Goal: Information Seeking & Learning: Learn about a topic

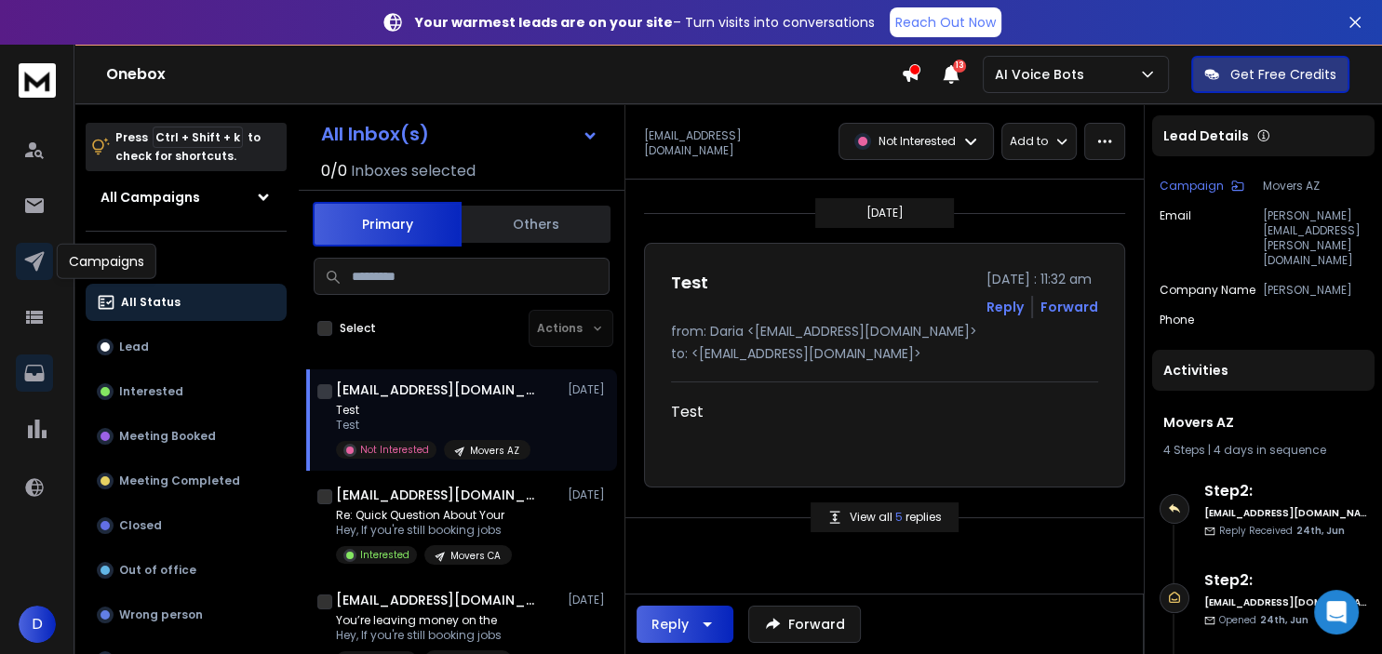
click at [39, 275] on link at bounding box center [34, 261] width 37 height 37
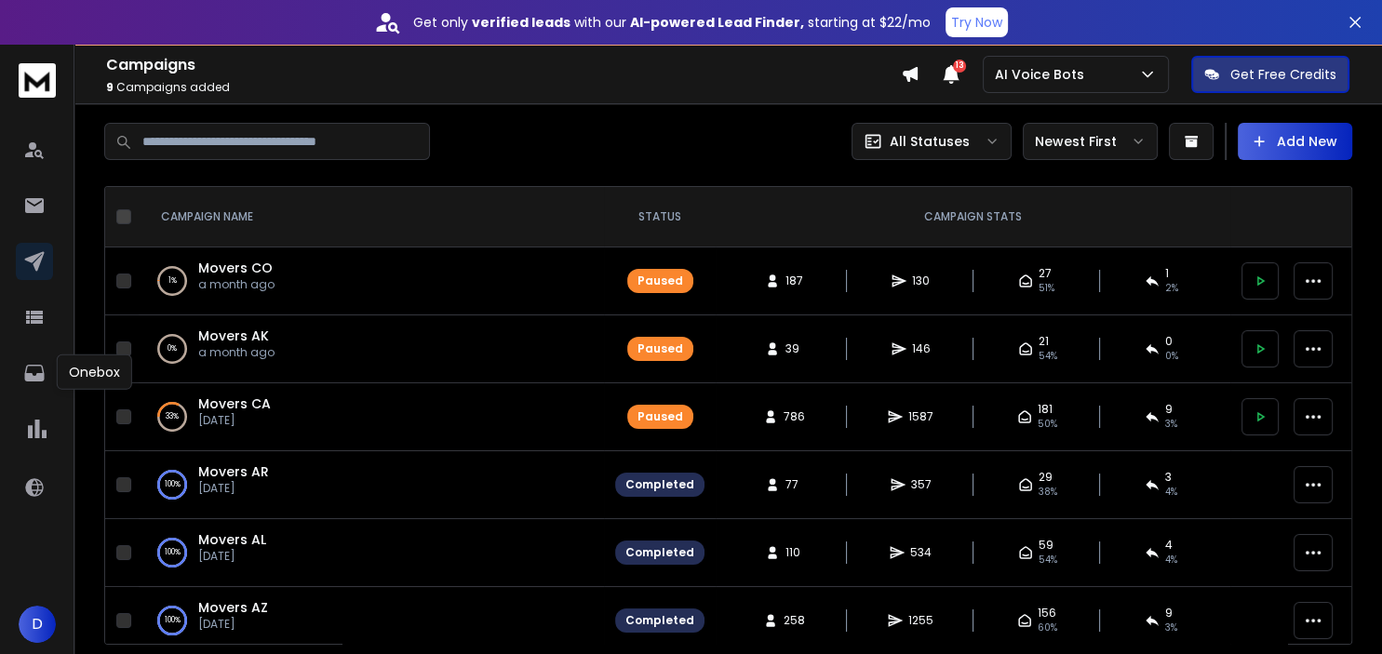
click at [36, 376] on icon at bounding box center [34, 373] width 20 height 17
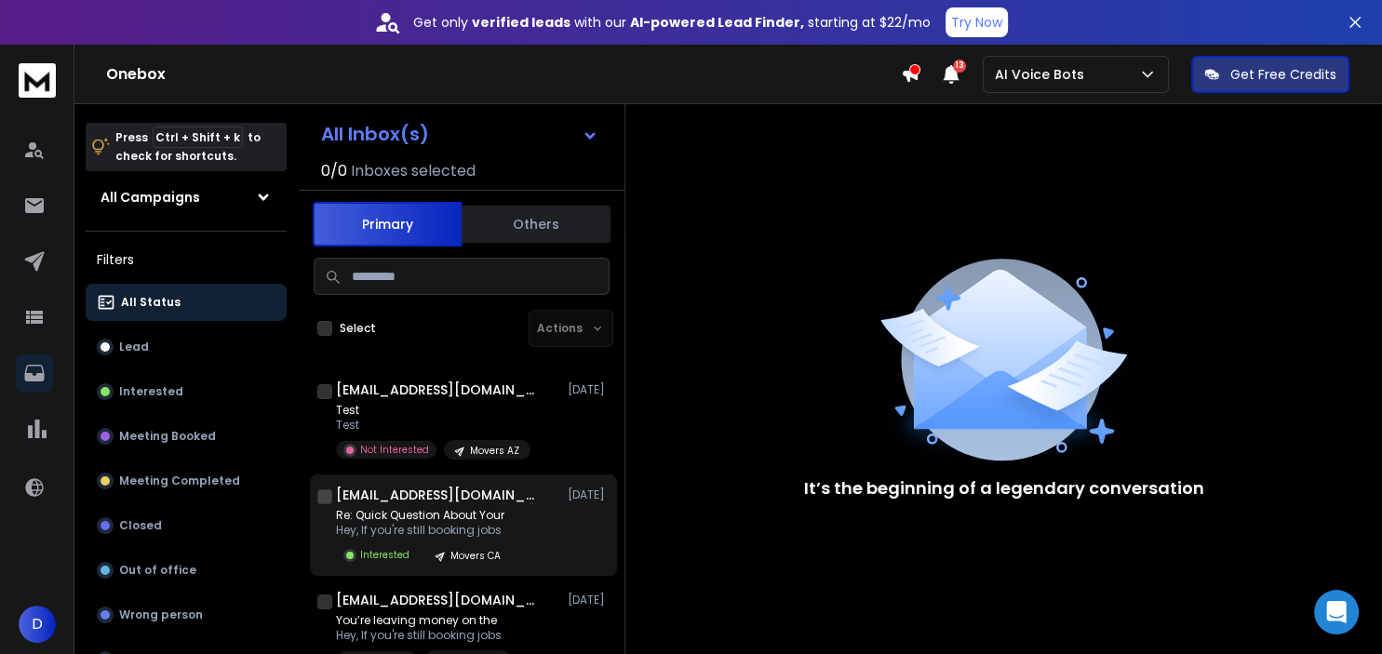
scroll to position [125, 0]
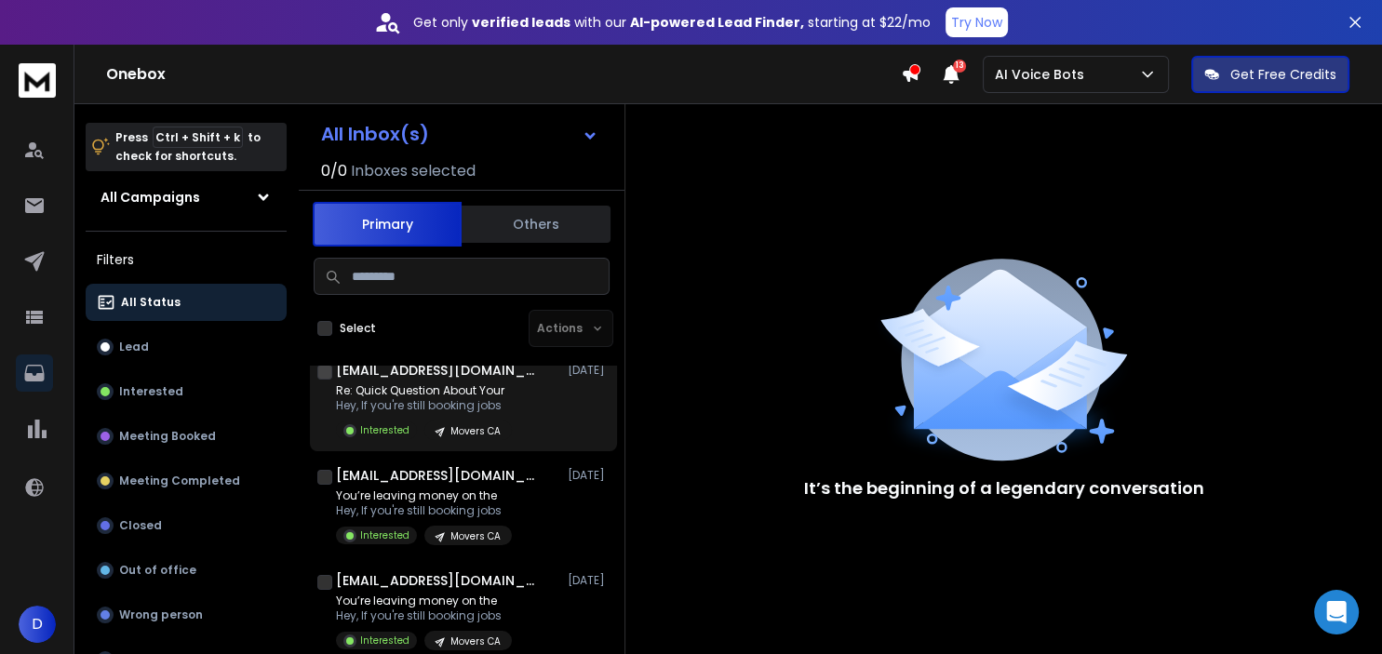
click at [523, 412] on div "Re: Quick Question About Your Hey, If you're still booking jobs Interested Move…" at bounding box center [473, 411] width 274 height 57
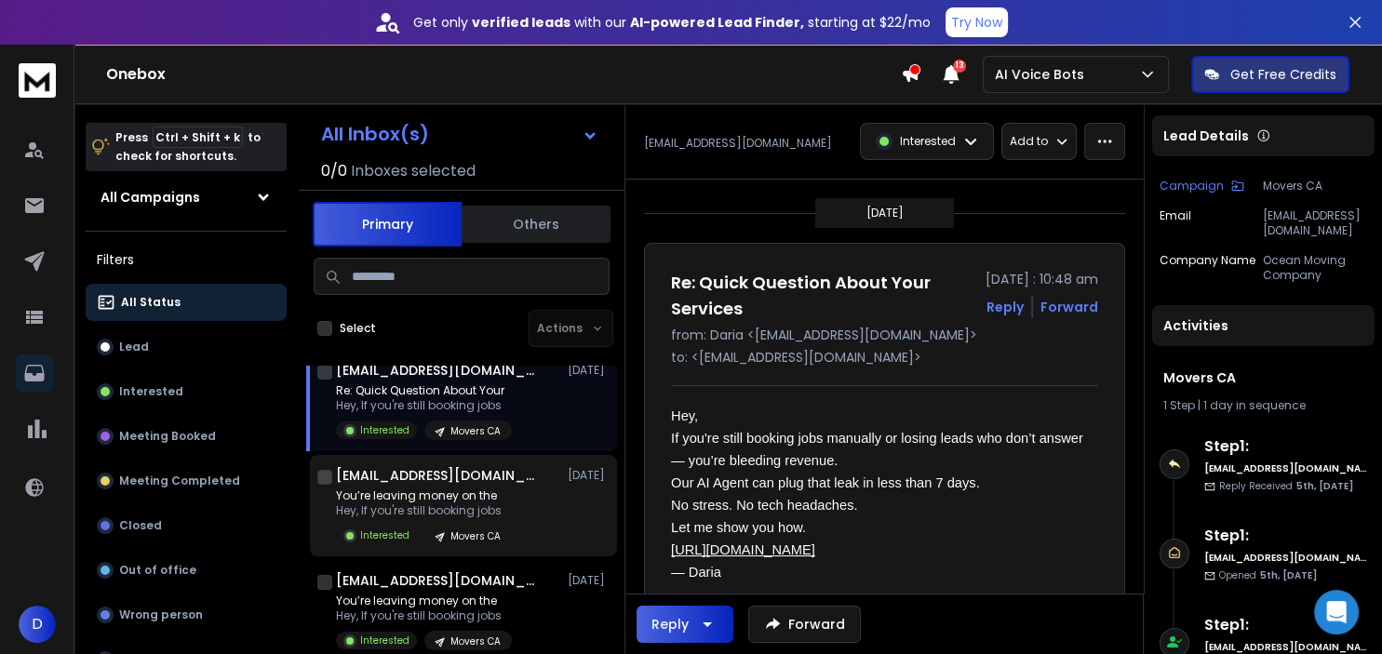
click at [471, 492] on p "You’re leaving money on the" at bounding box center [424, 496] width 176 height 15
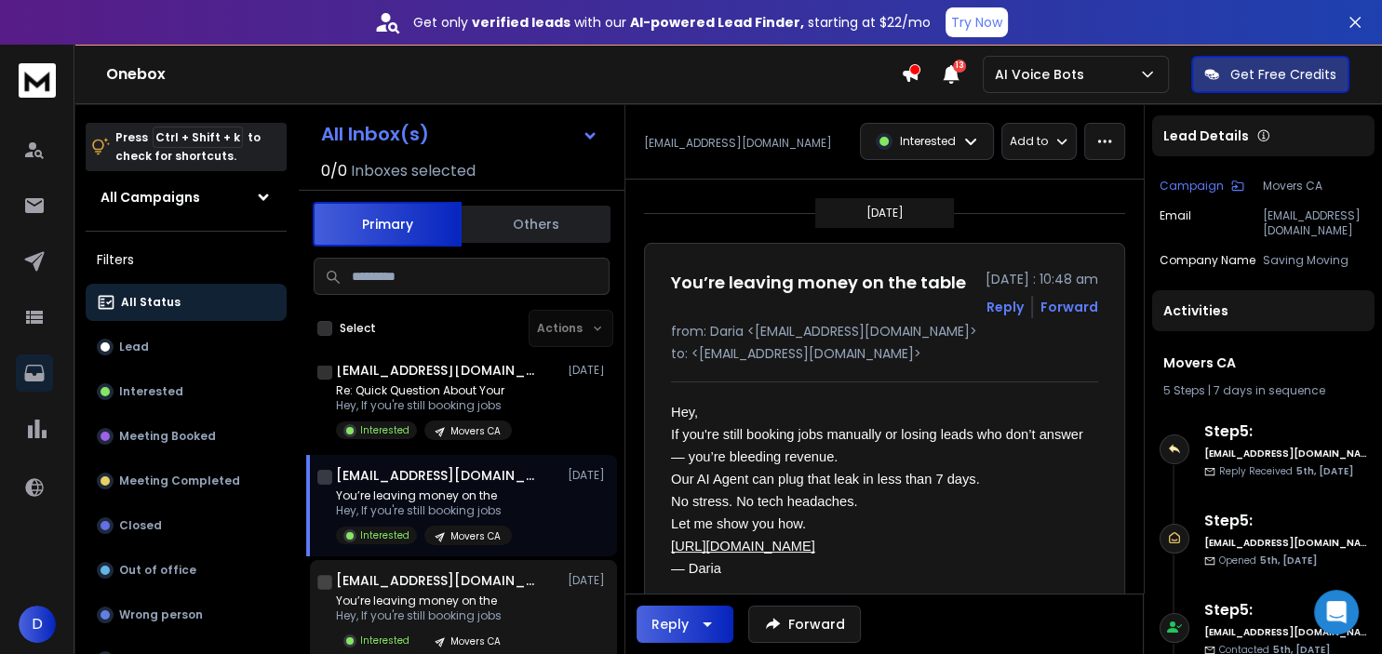
click at [486, 606] on p "You’re leaving money on the" at bounding box center [424, 601] width 176 height 15
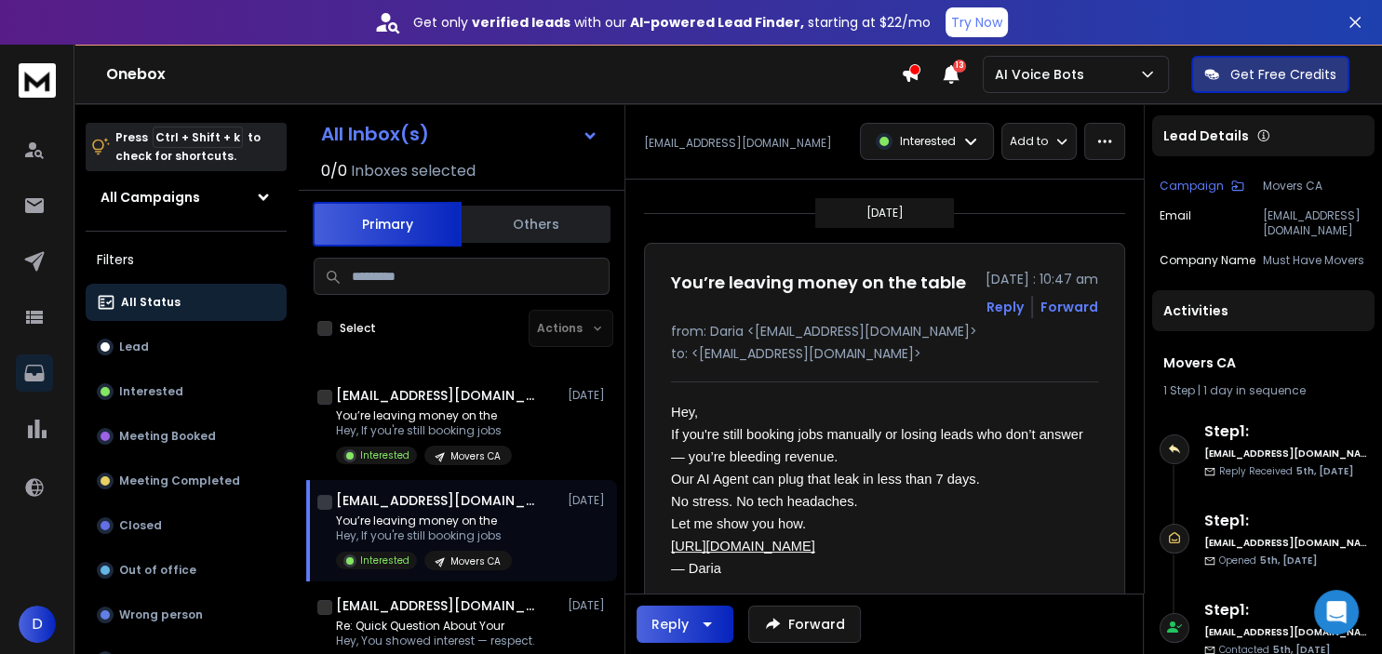
scroll to position [249, 0]
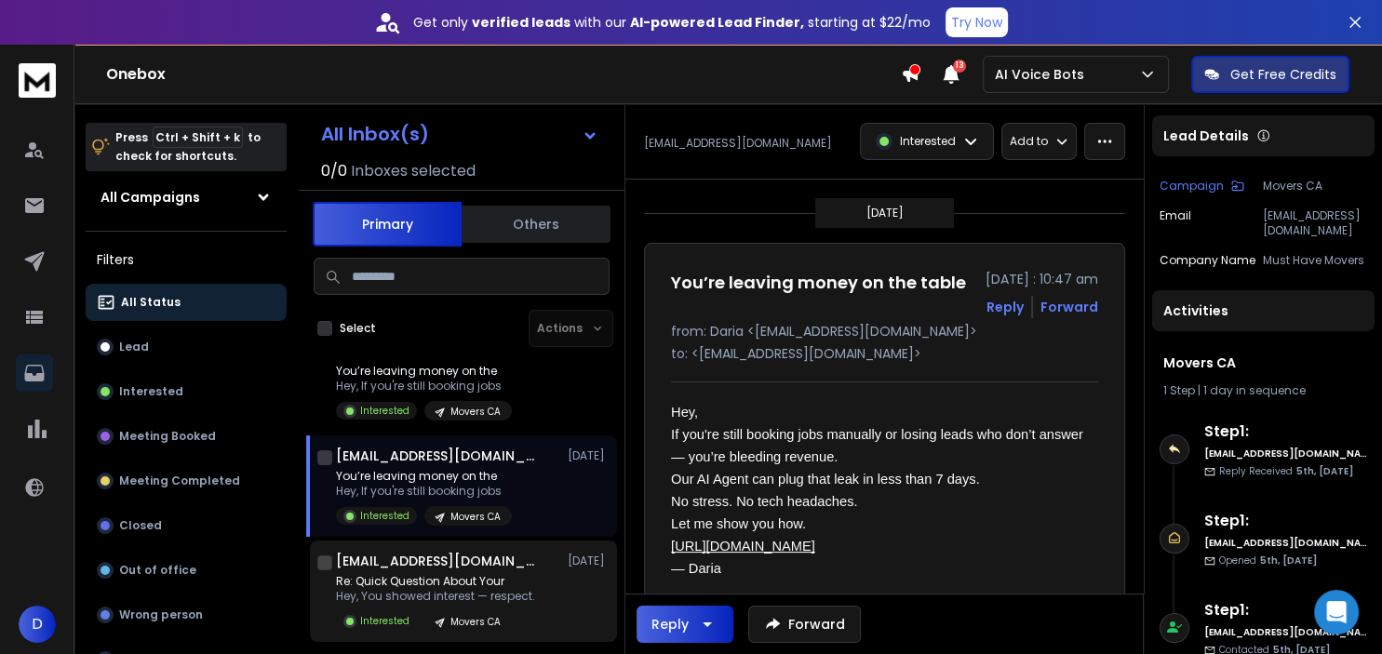
click at [478, 564] on h1 "[EMAIL_ADDRESS][DOMAIN_NAME]" at bounding box center [438, 561] width 205 height 19
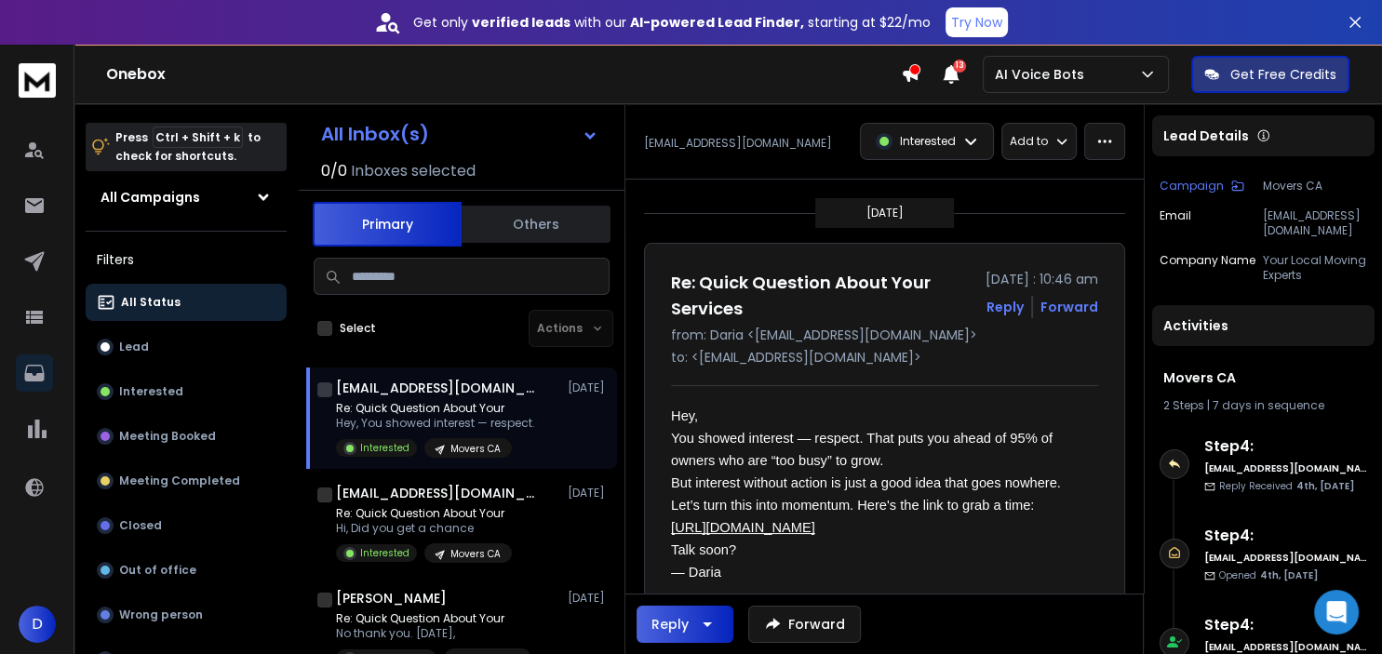
scroll to position [375, 0]
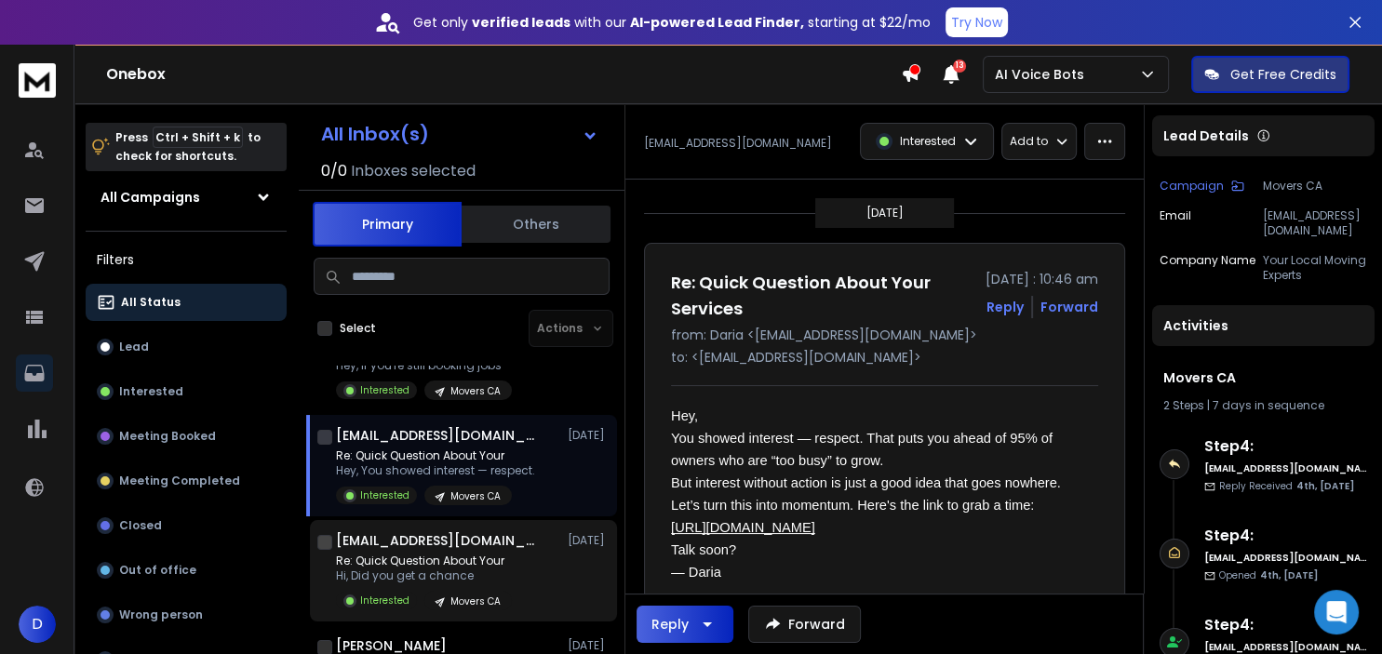
click at [530, 553] on div "chamomilemoving@gmail.com 11 Jul Re: Quick Question About Your Hi, Did you get …" at bounding box center [473, 570] width 274 height 79
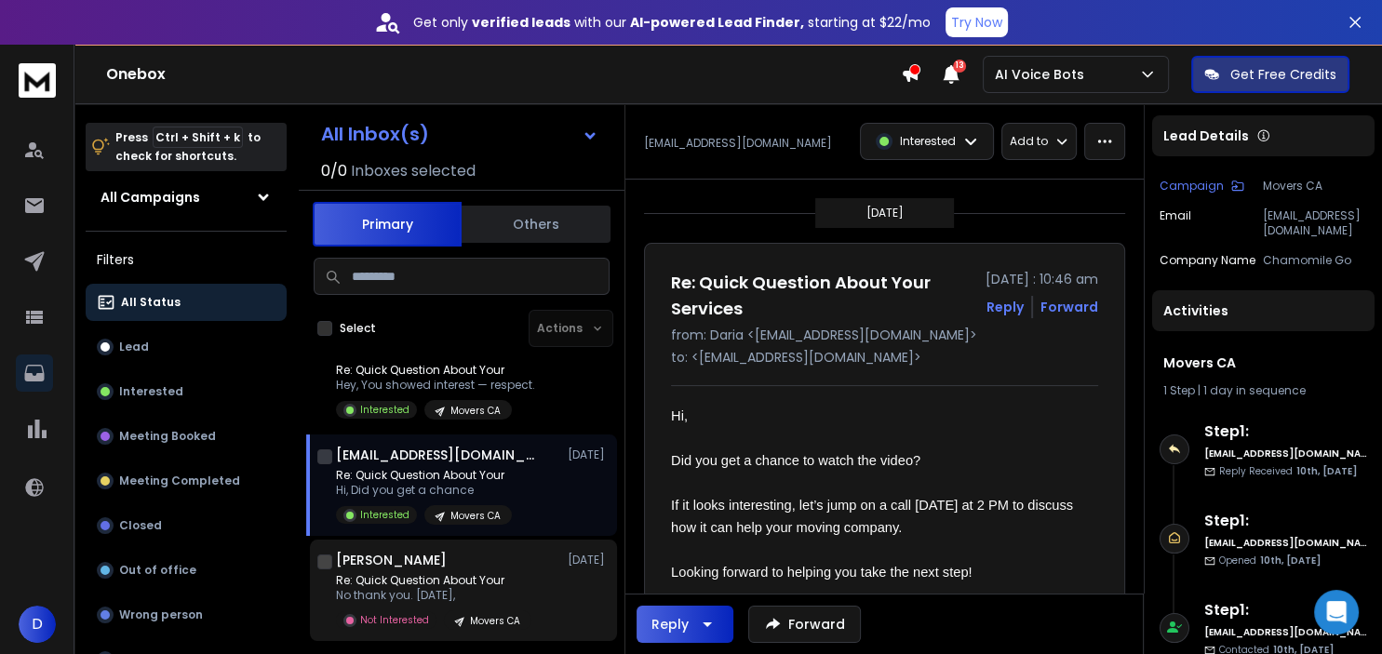
scroll to position [500, 0]
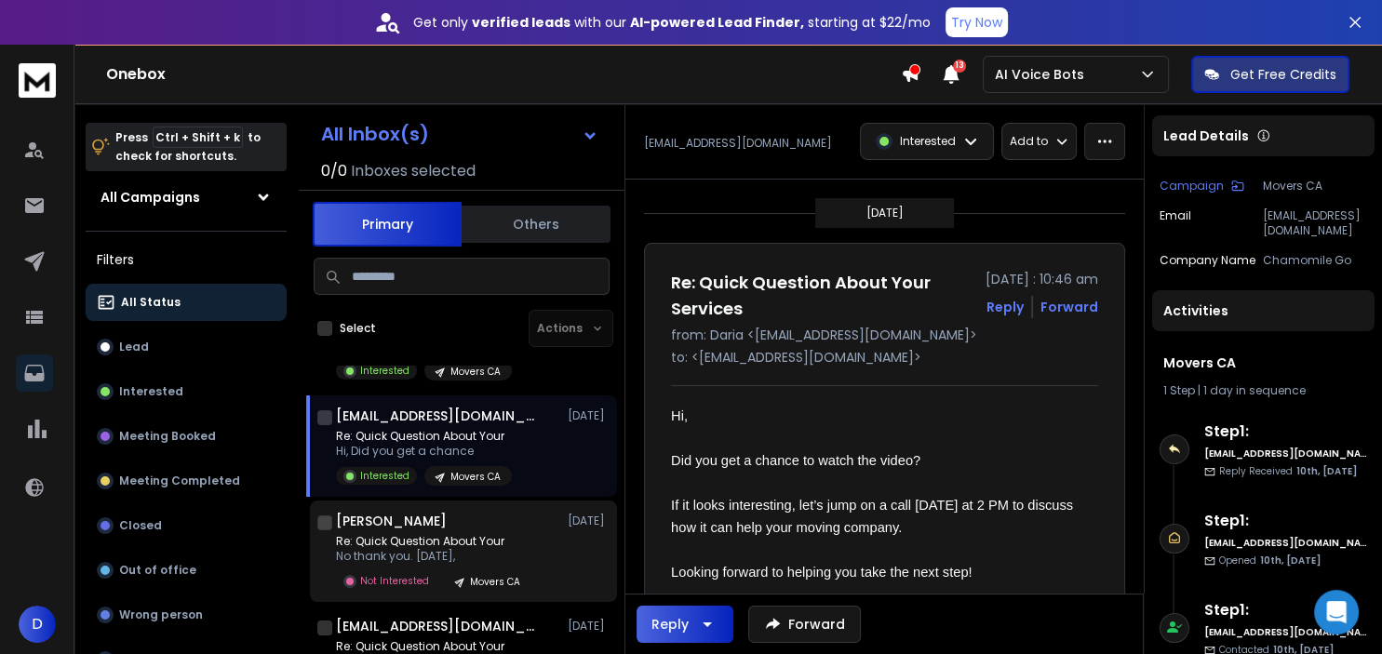
click at [516, 544] on p "Re: Quick Question About Your" at bounding box center [433, 541] width 195 height 15
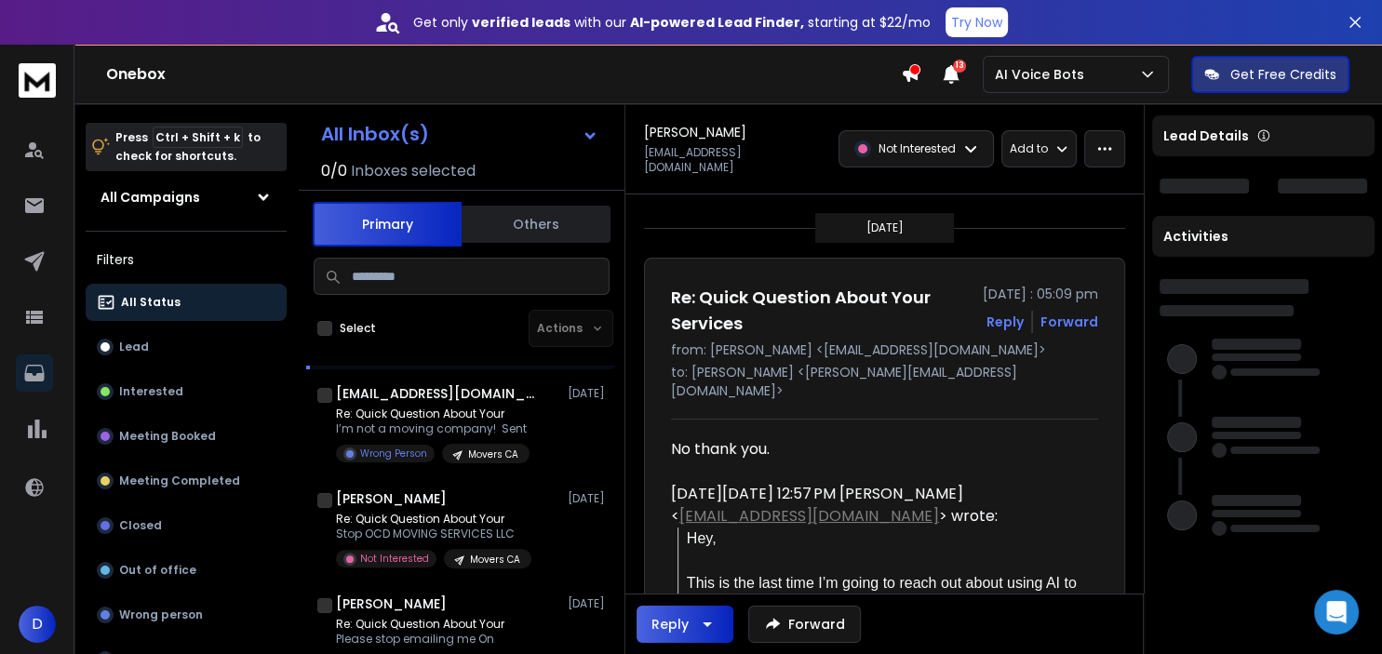
scroll to position [750, 0]
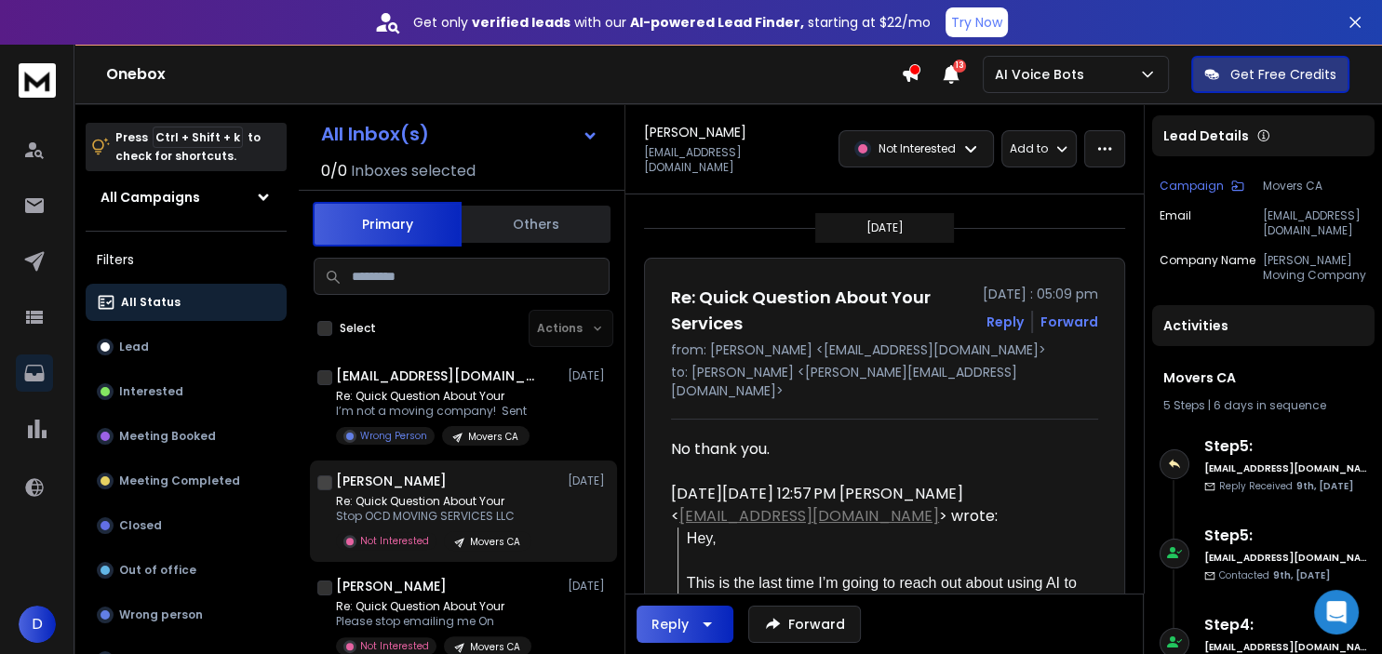
click at [548, 508] on div "Re: Quick Question About Your Stop OCD MOVING SERVICES LLC Not Interested Mover…" at bounding box center [473, 522] width 274 height 57
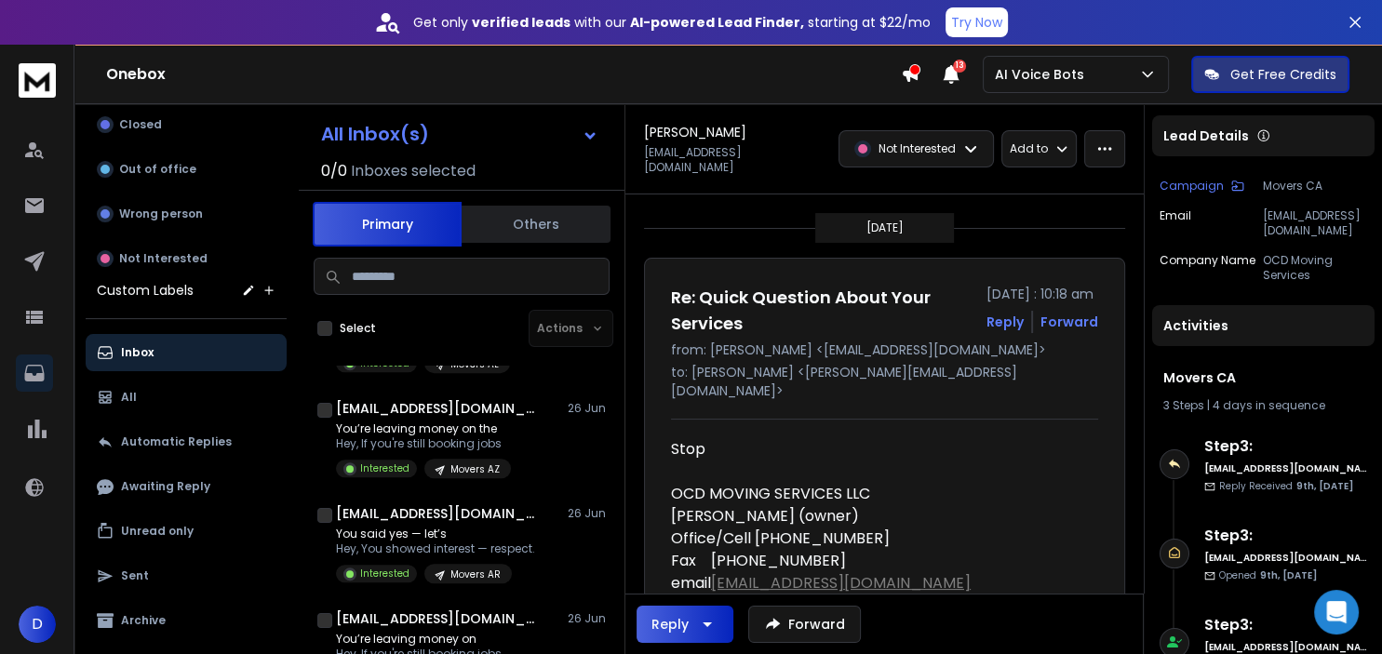
scroll to position [1626, 0]
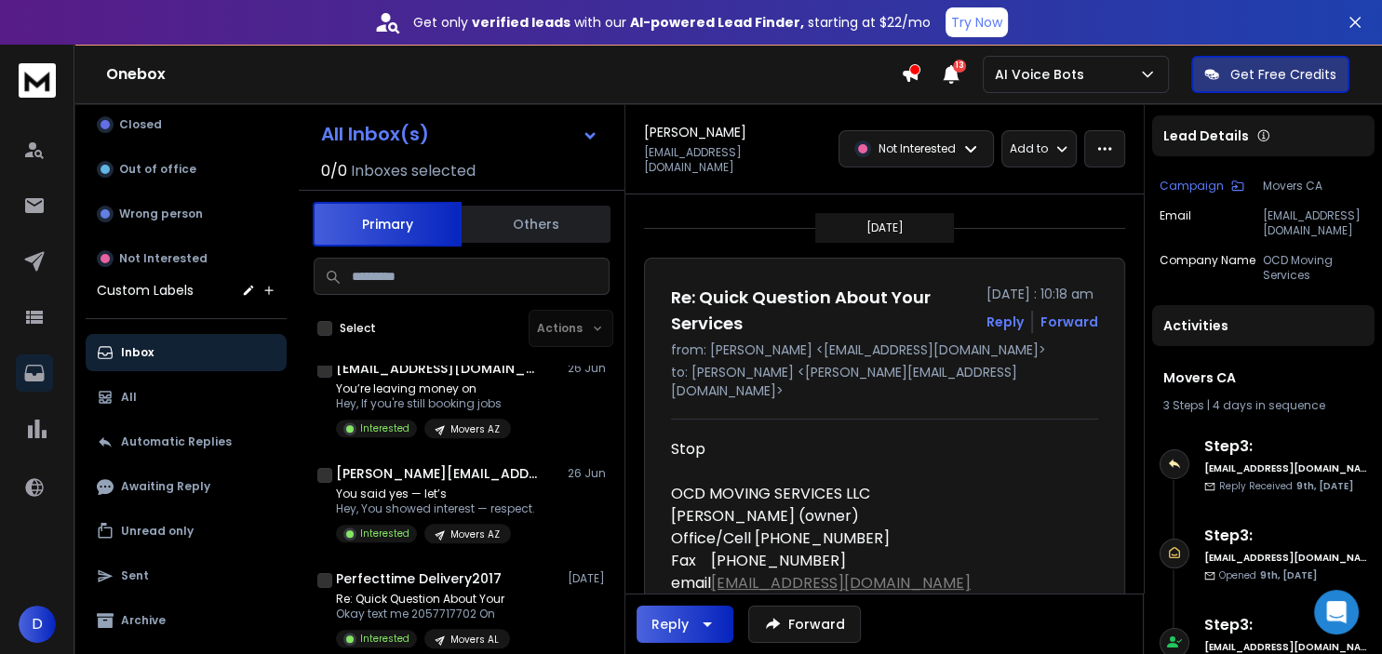
click at [459, 275] on input at bounding box center [462, 276] width 296 height 37
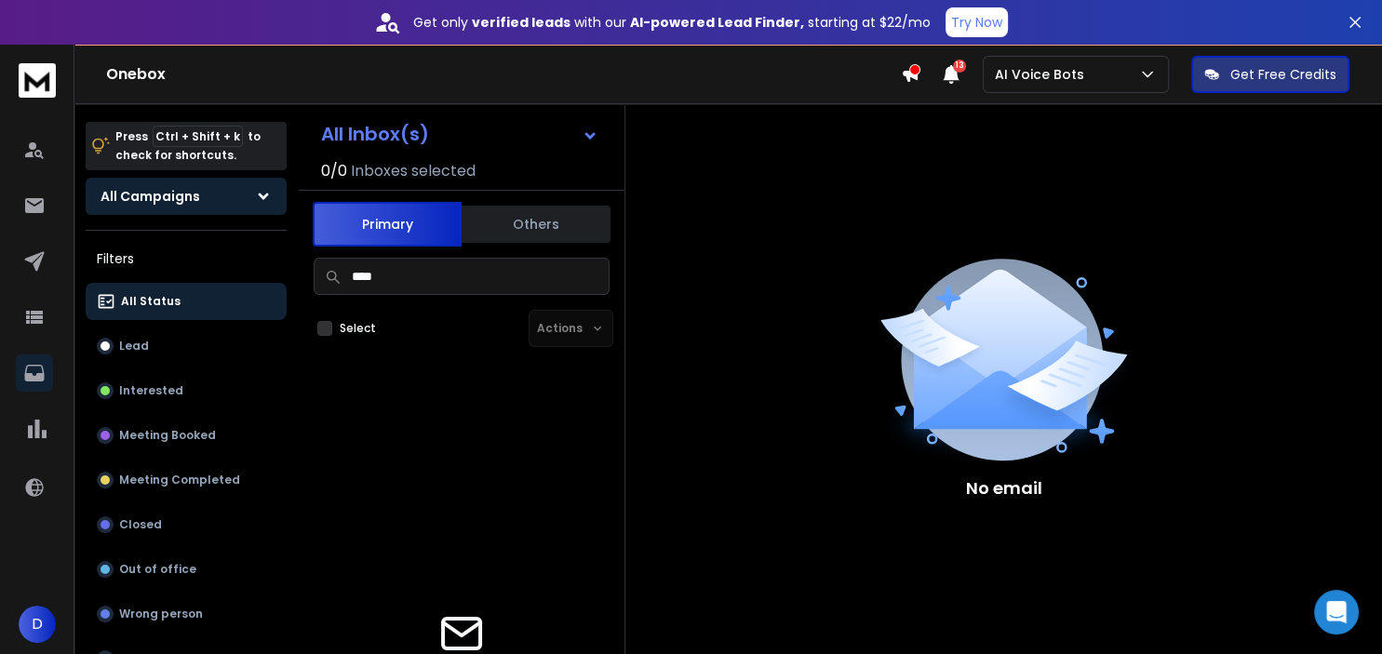
scroll to position [0, 0]
type input "****"
click at [169, 304] on p "All Status" at bounding box center [151, 302] width 60 height 15
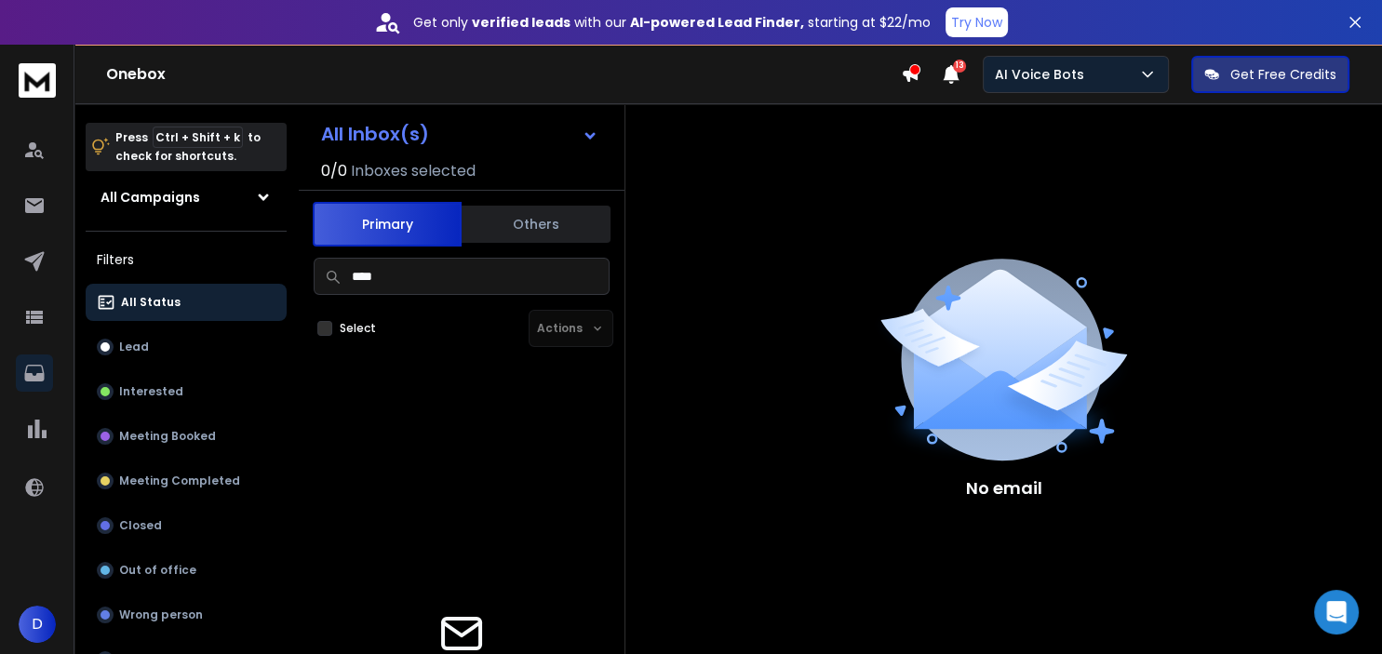
drag, startPoint x: 1048, startPoint y: 90, endPoint x: 1054, endPoint y: 81, distance: 10.9
click at [1054, 81] on button "AI Voice Bots" at bounding box center [1076, 74] width 186 height 37
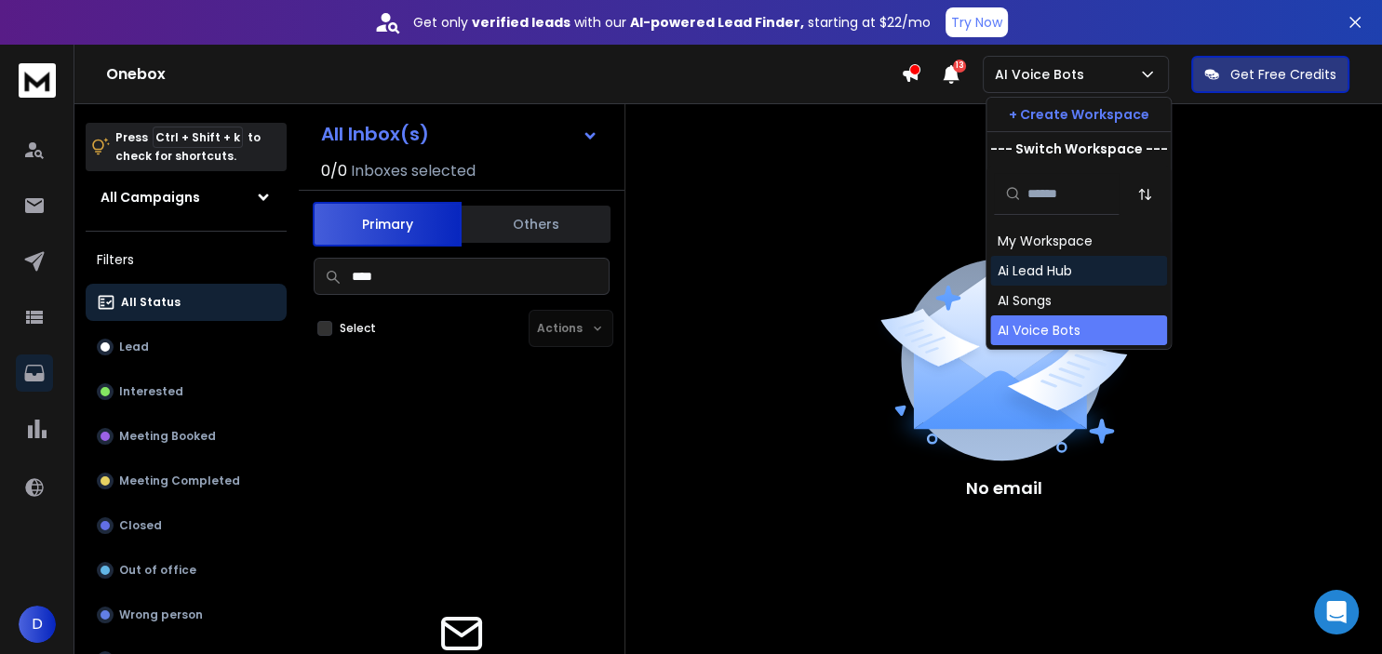
click at [1066, 268] on div "Ai Lead Hub" at bounding box center [1035, 271] width 74 height 19
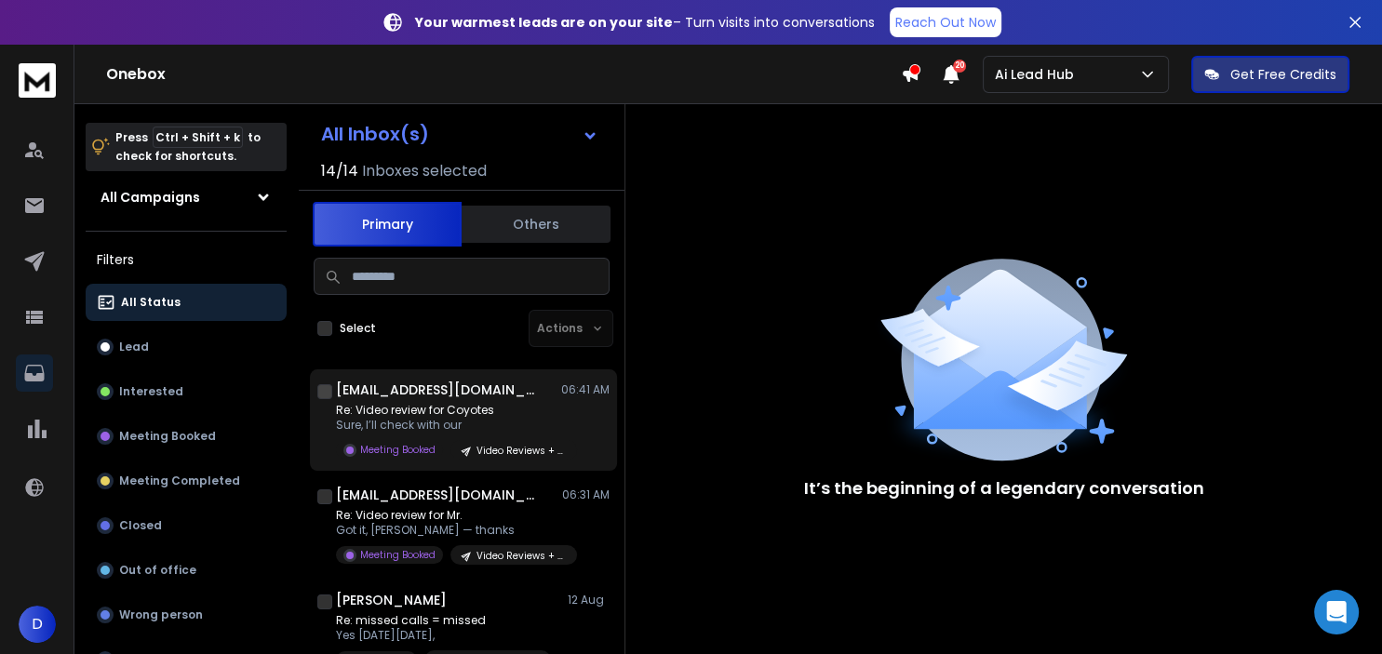
click at [512, 408] on p "Re: Video review for Coyotes" at bounding box center [447, 410] width 223 height 15
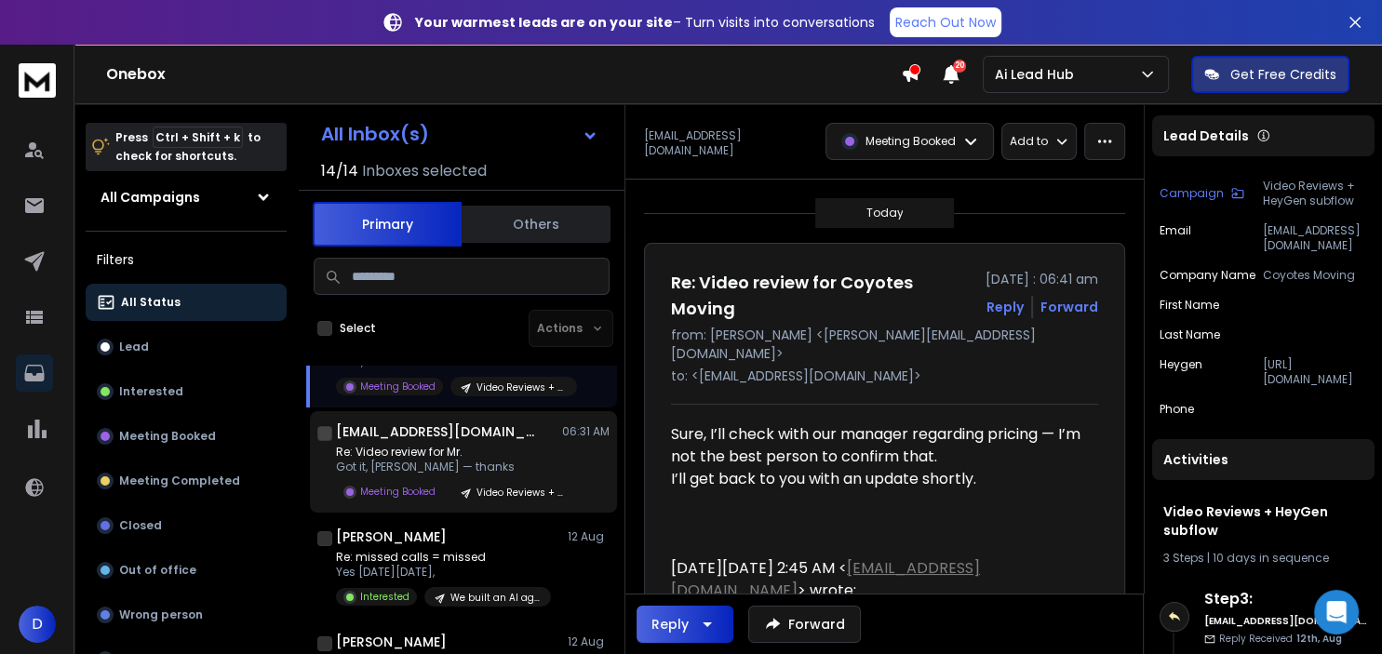
scroll to position [125, 0]
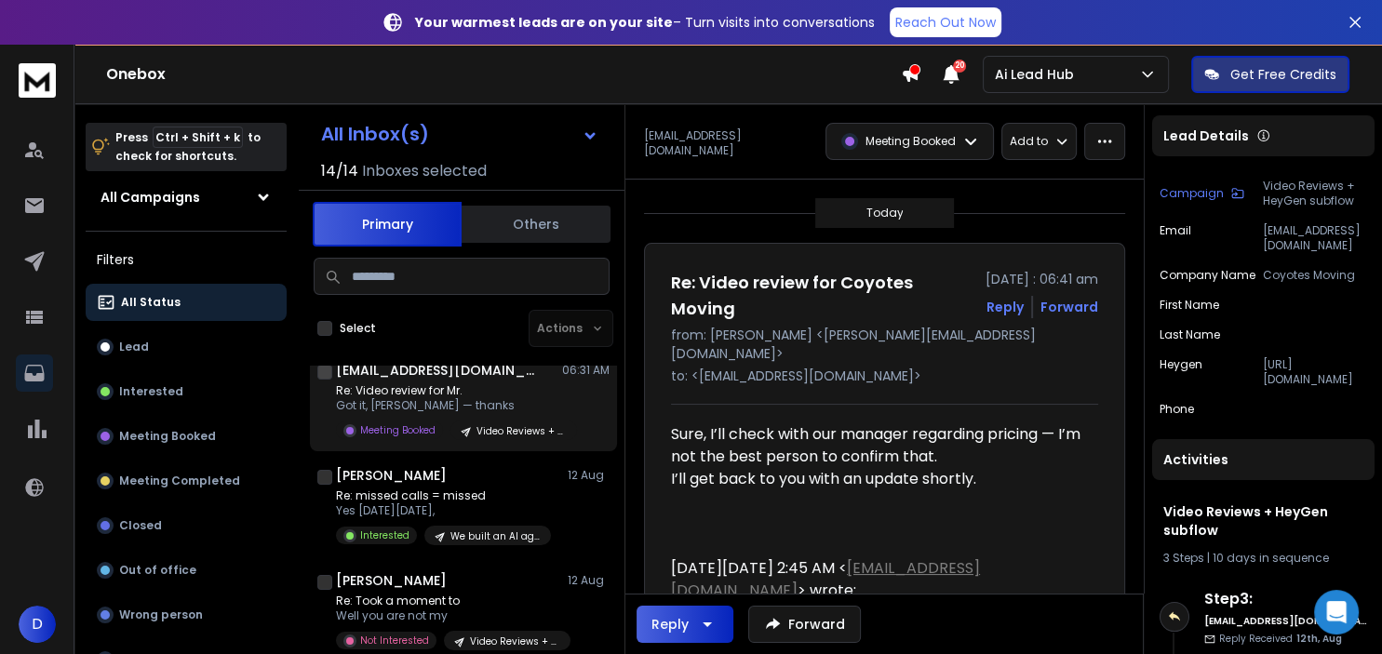
click at [466, 398] on p "Got it, Joe — thanks" at bounding box center [447, 405] width 223 height 15
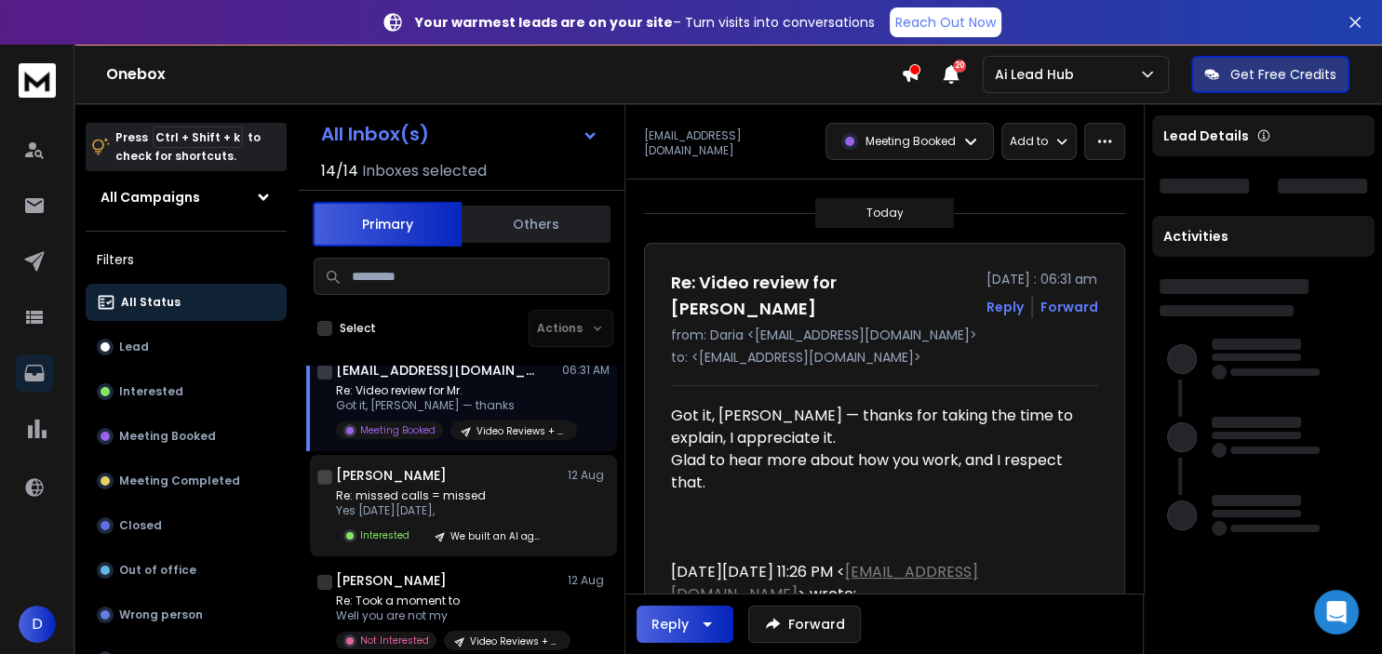
click at [508, 504] on p "Yes On Tue, Aug 12," at bounding box center [443, 510] width 215 height 15
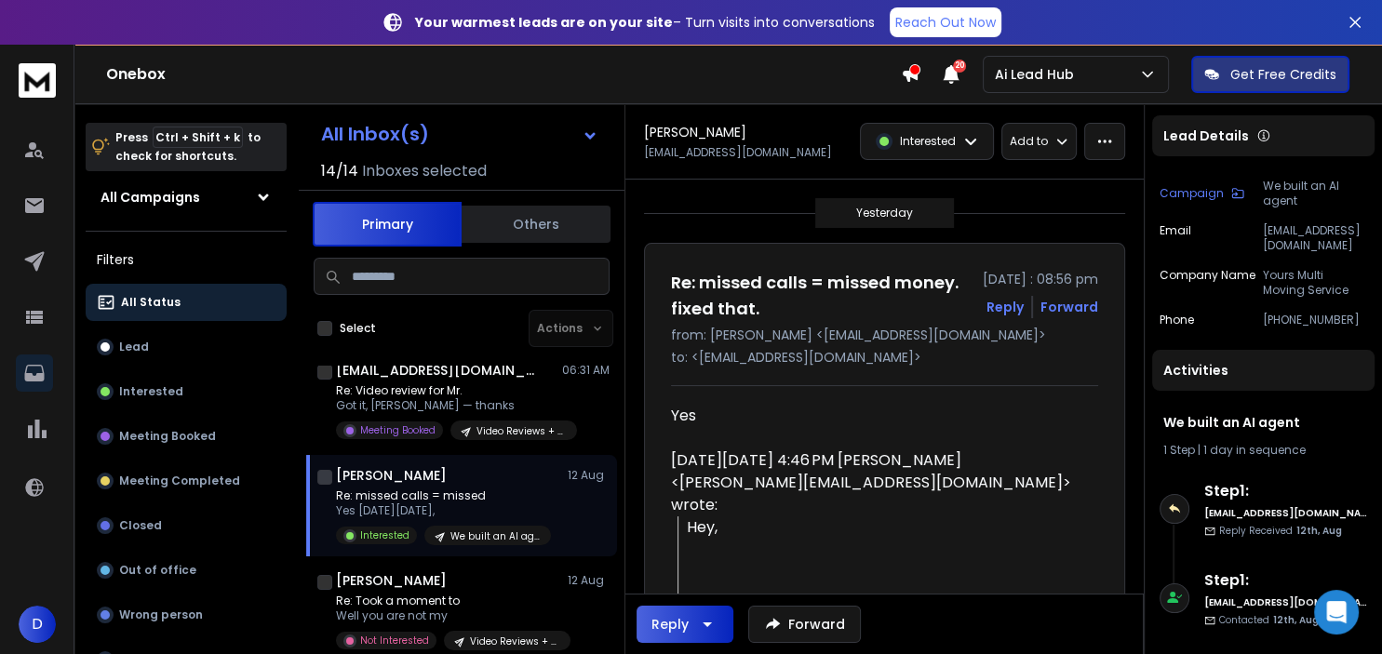
scroll to position [249, 0]
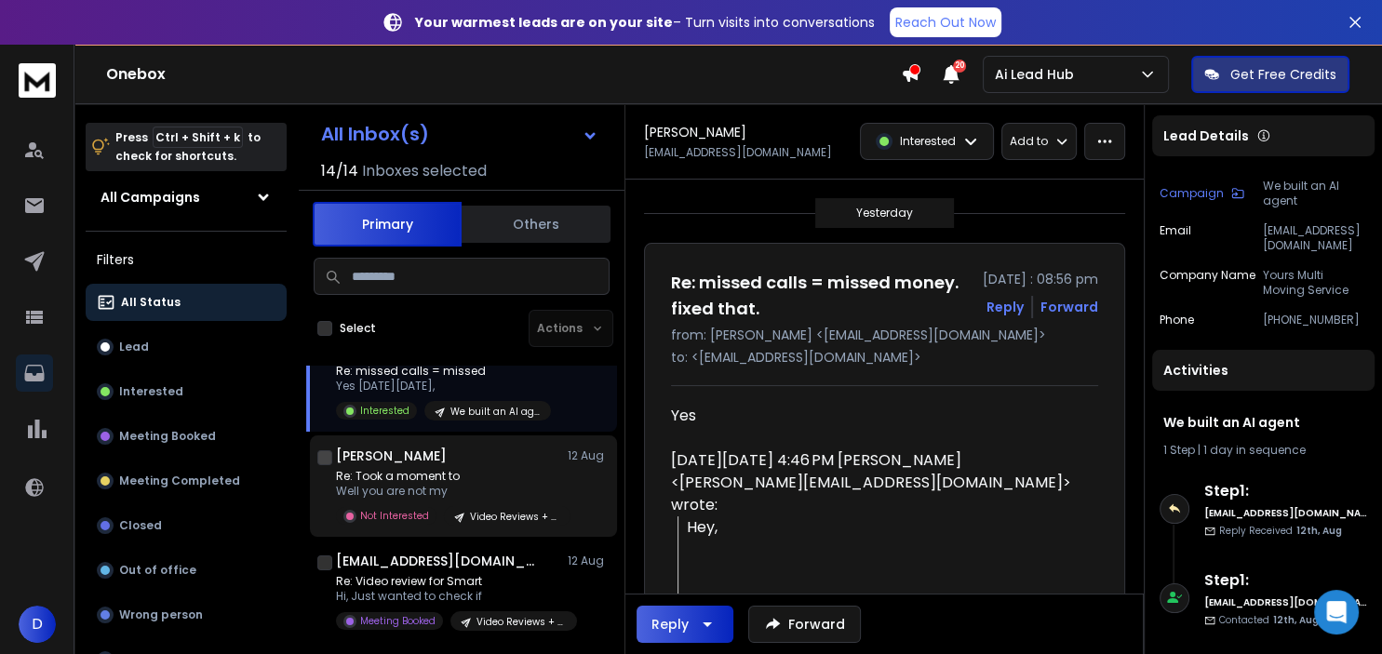
click at [516, 501] on div "Re: Took a moment to Well you are not my Not Interested Video Reviews + HeyGen …" at bounding box center [453, 497] width 235 height 57
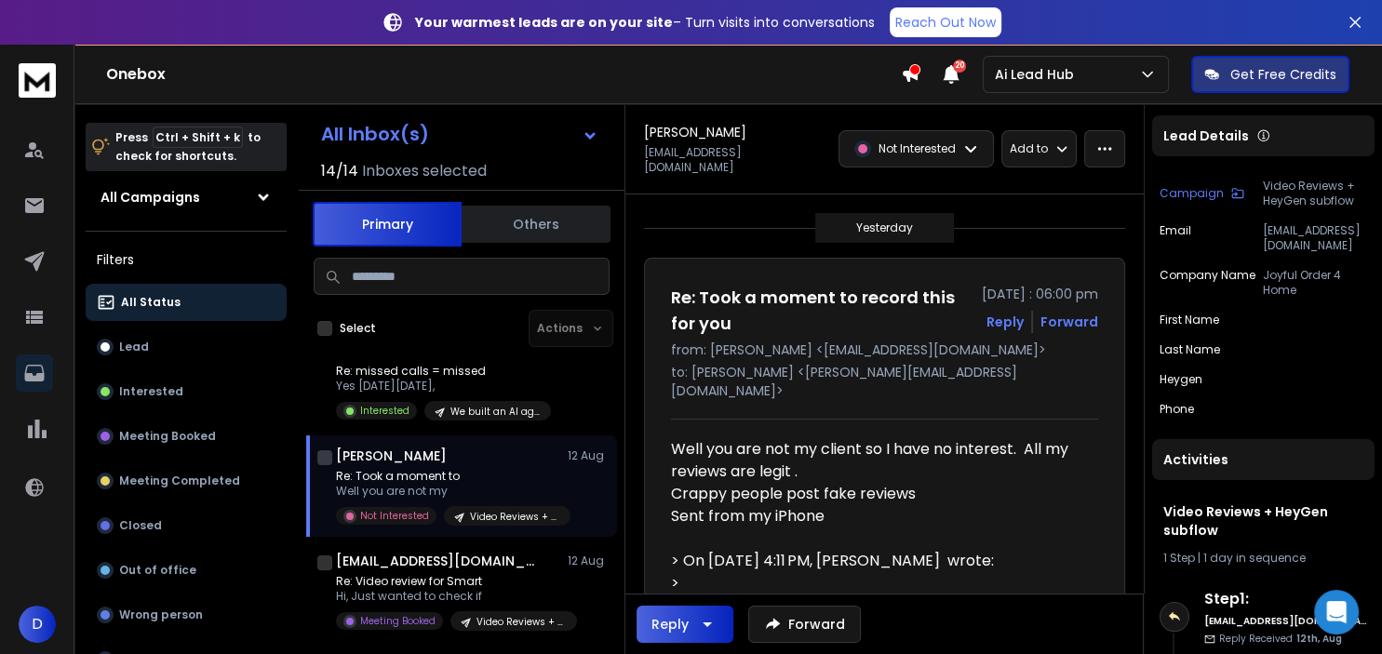
click at [943, 453] on div "Well you are not my client so I have no interest. All my reviews are legit . Cr…" at bounding box center [884, 602] width 427 height 328
click at [1052, 438] on div "Well you are not my client so I have no interest. All my reviews are legit . Cr…" at bounding box center [884, 602] width 427 height 328
click at [1050, 439] on div "Well you are not my client so I have no interest. All my reviews are legit . Cr…" at bounding box center [884, 602] width 427 height 328
click at [1076, 448] on div "Well you are not my client so I have no interest. All my reviews are legit . Cr…" at bounding box center [884, 602] width 427 height 328
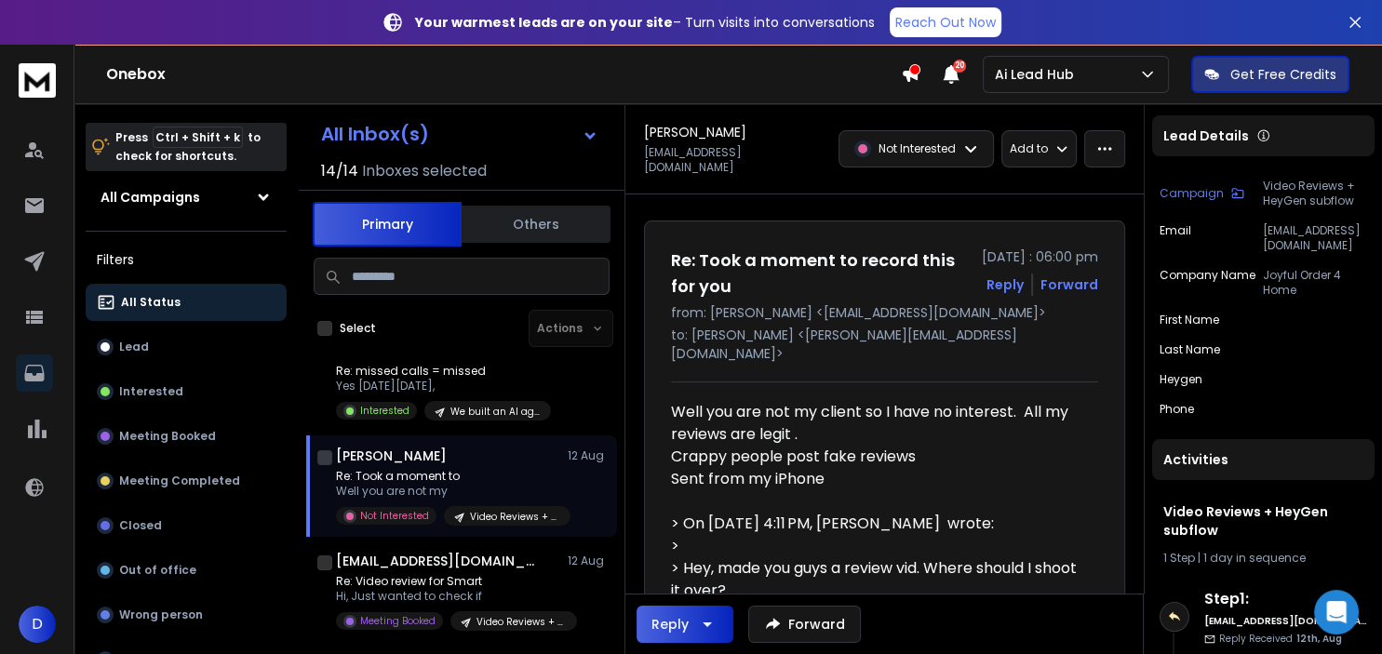
scroll to position [48, 0]
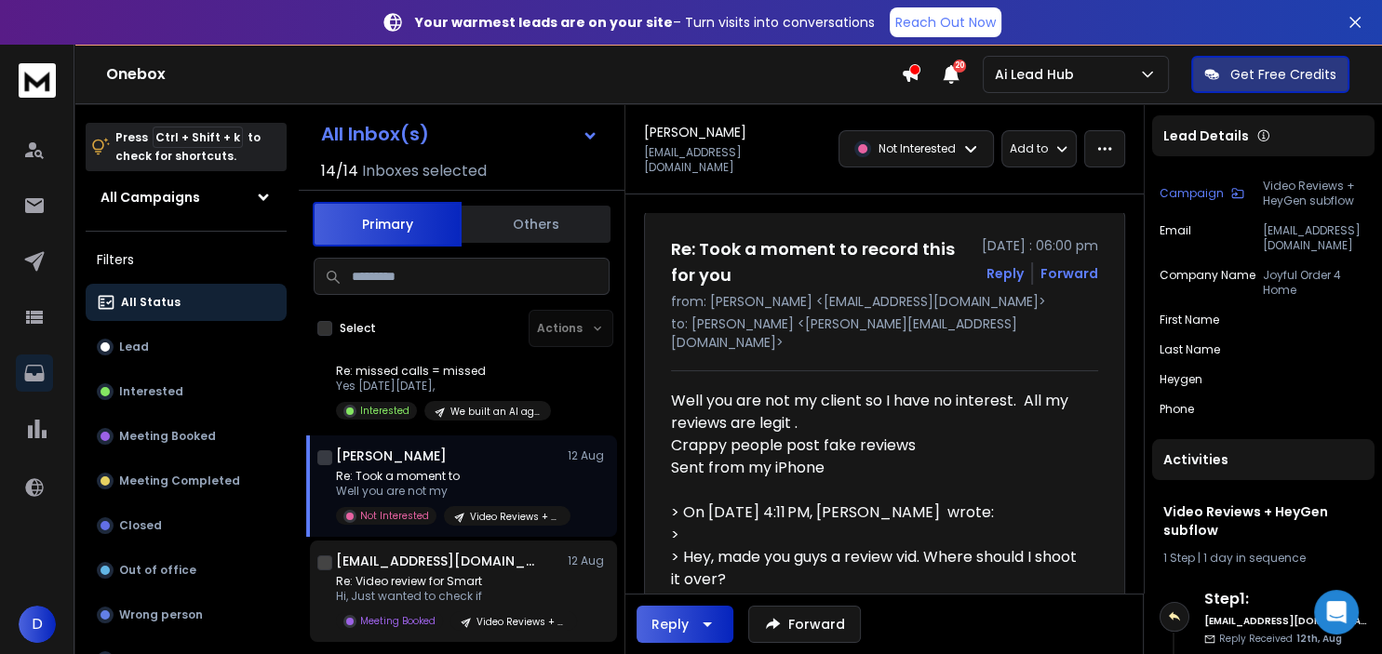
click at [534, 586] on p "Re: Video review for Smart" at bounding box center [447, 581] width 223 height 15
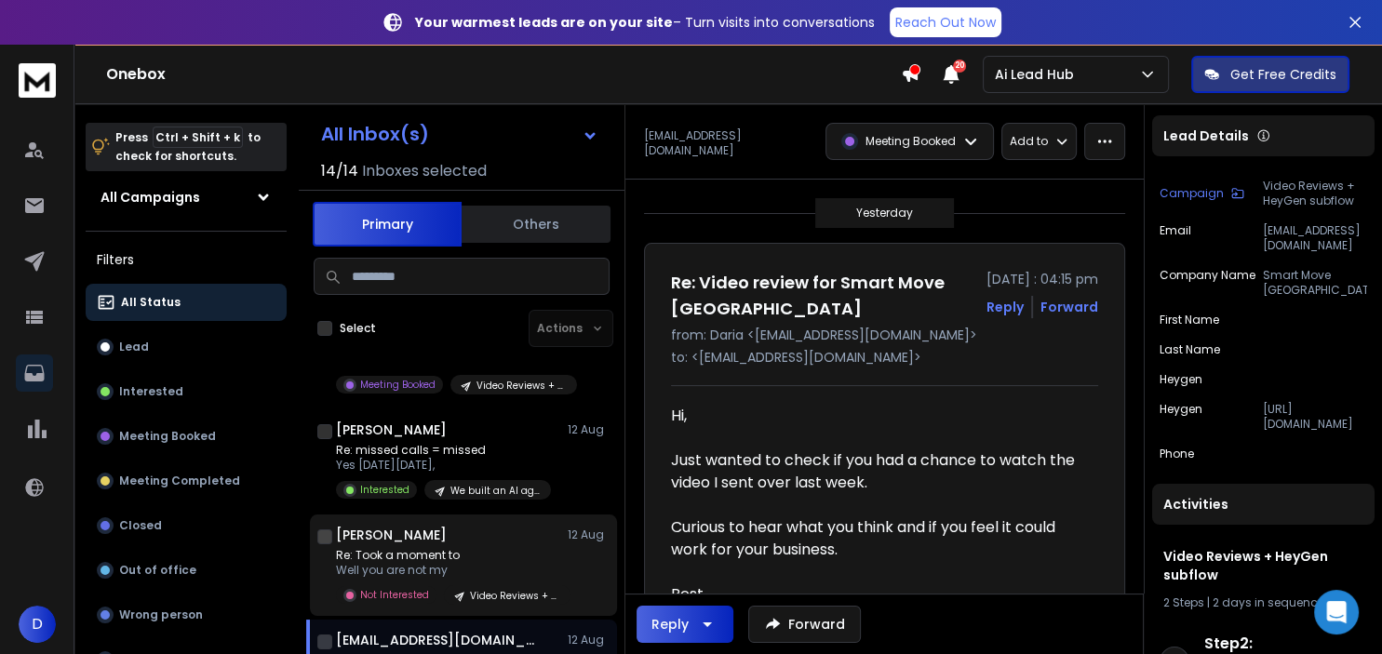
scroll to position [125, 0]
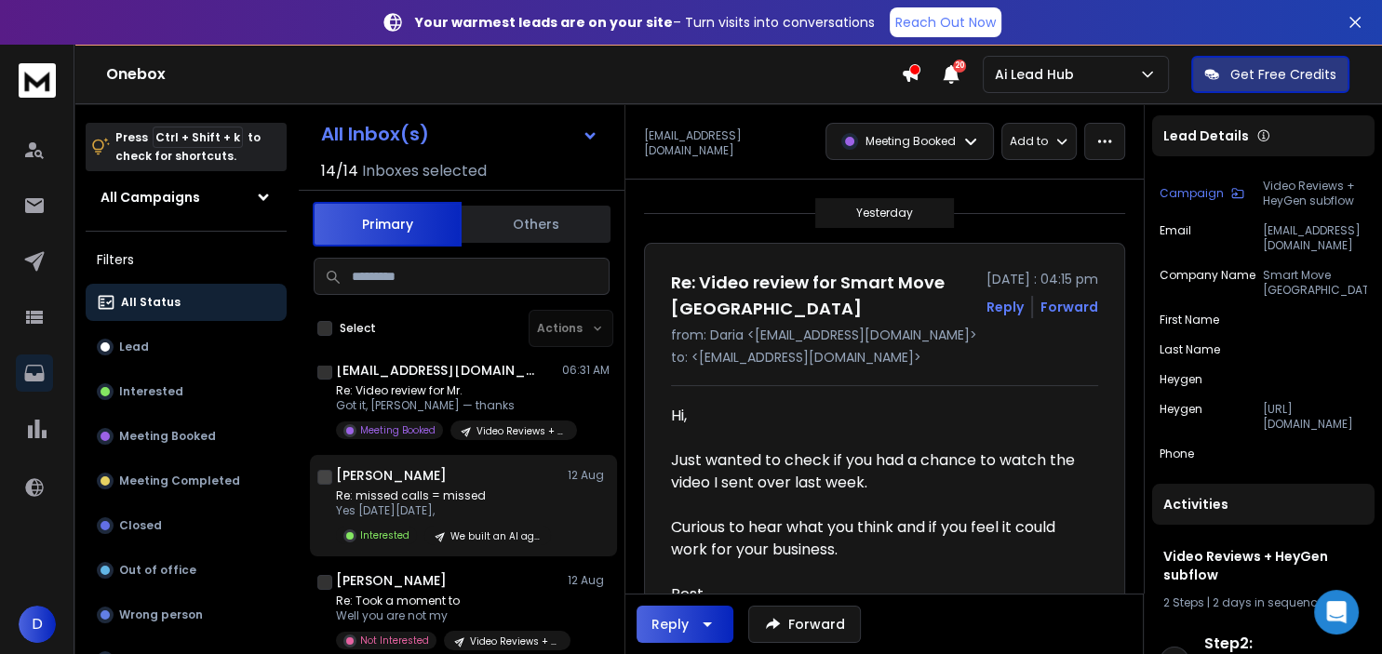
click at [515, 493] on p "Re: missed calls = missed" at bounding box center [443, 496] width 215 height 15
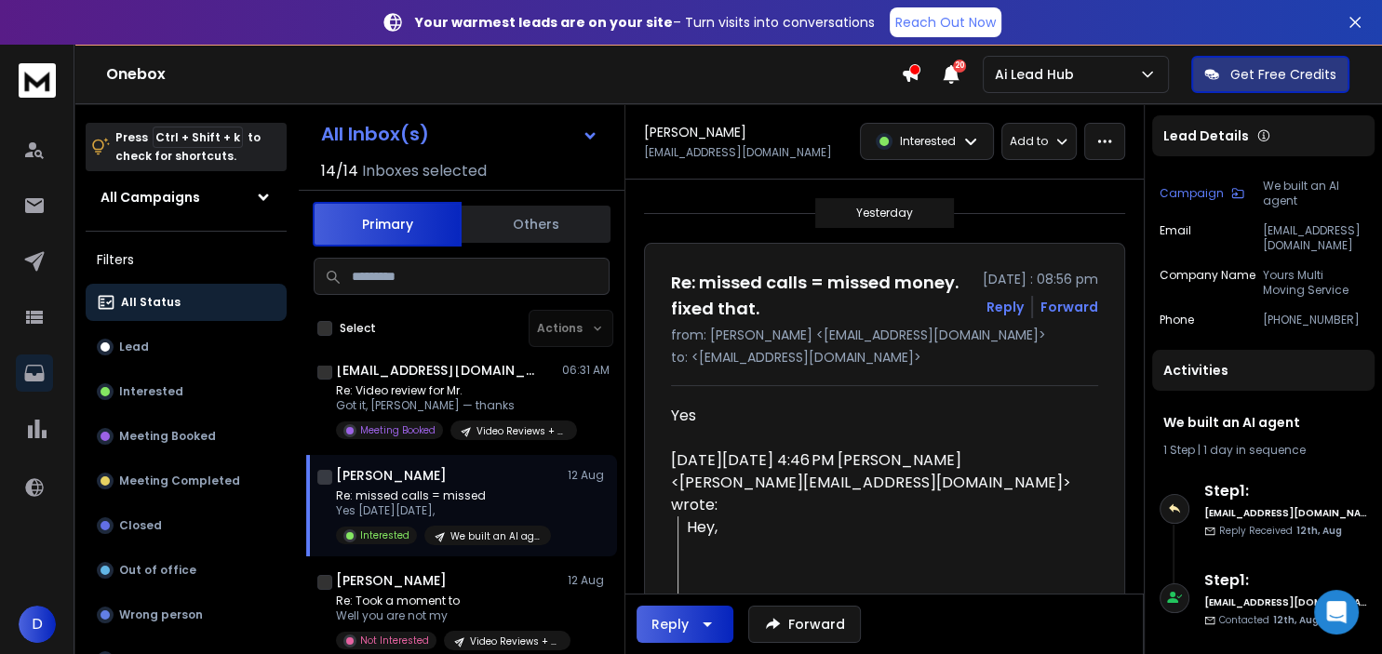
scroll to position [0, 0]
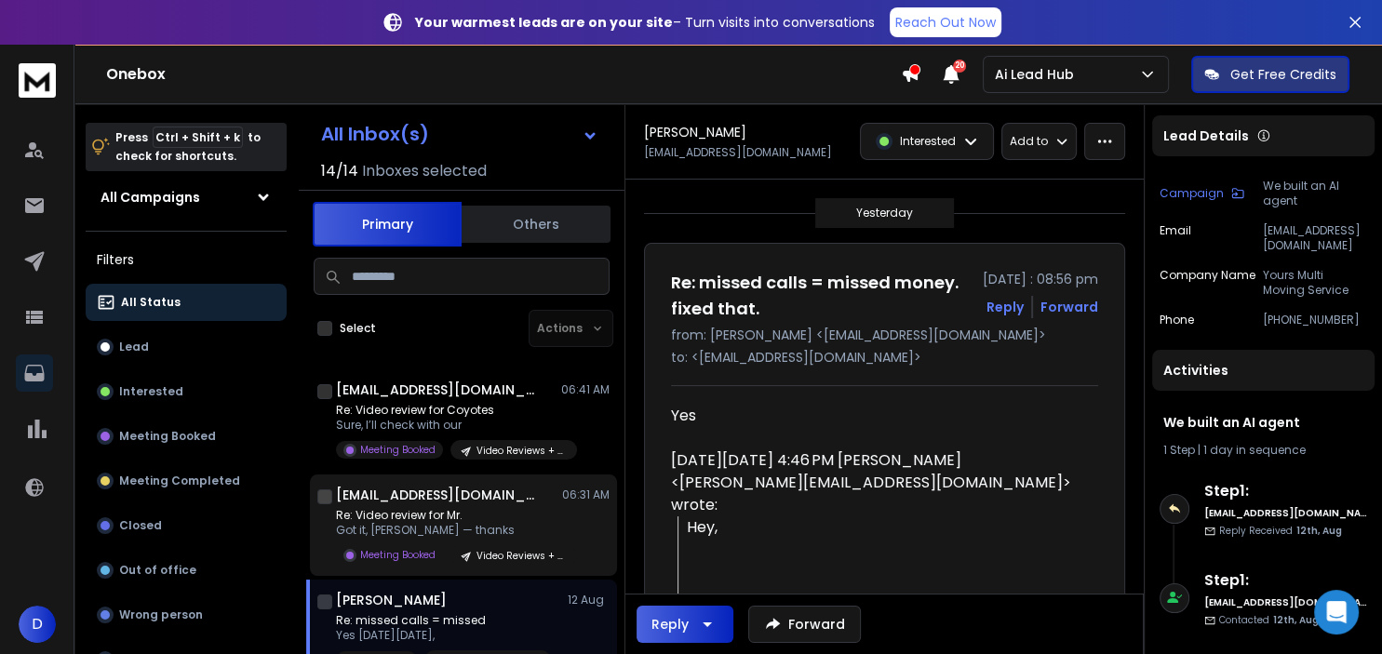
click at [514, 500] on h1 "mrpackersantafe@yahoo.com" at bounding box center [438, 495] width 205 height 19
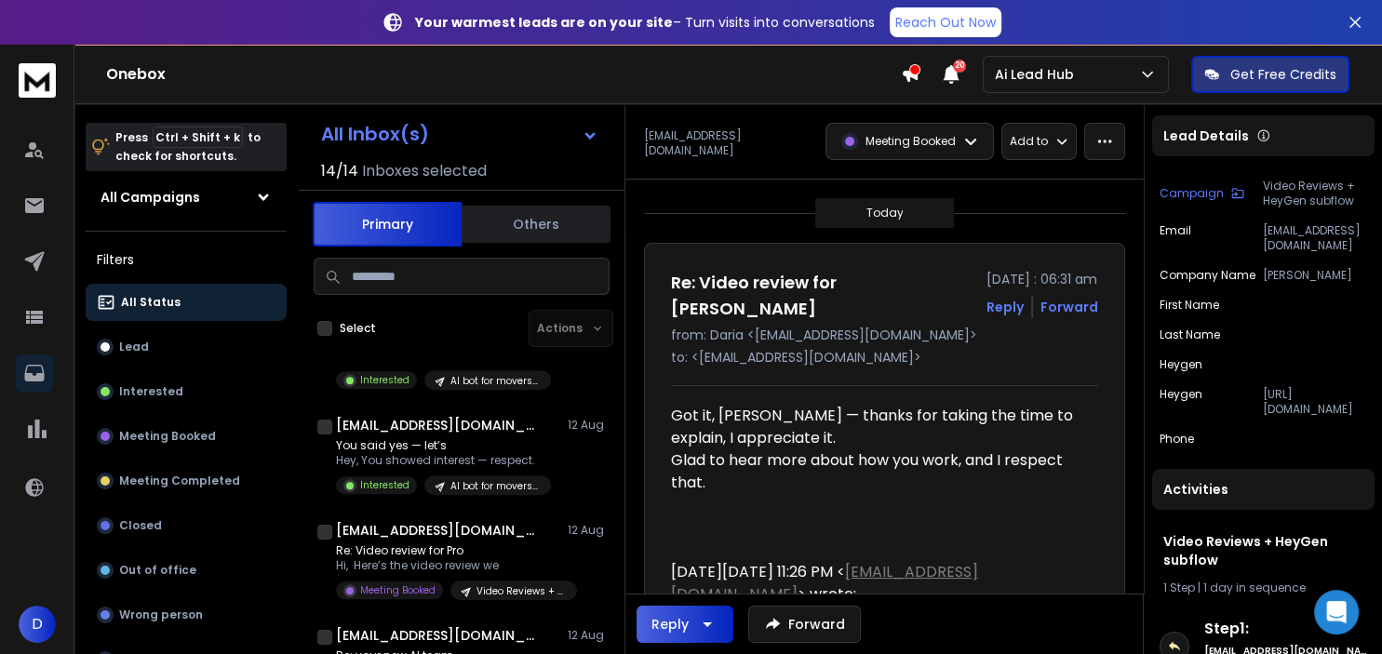
scroll to position [1000, 0]
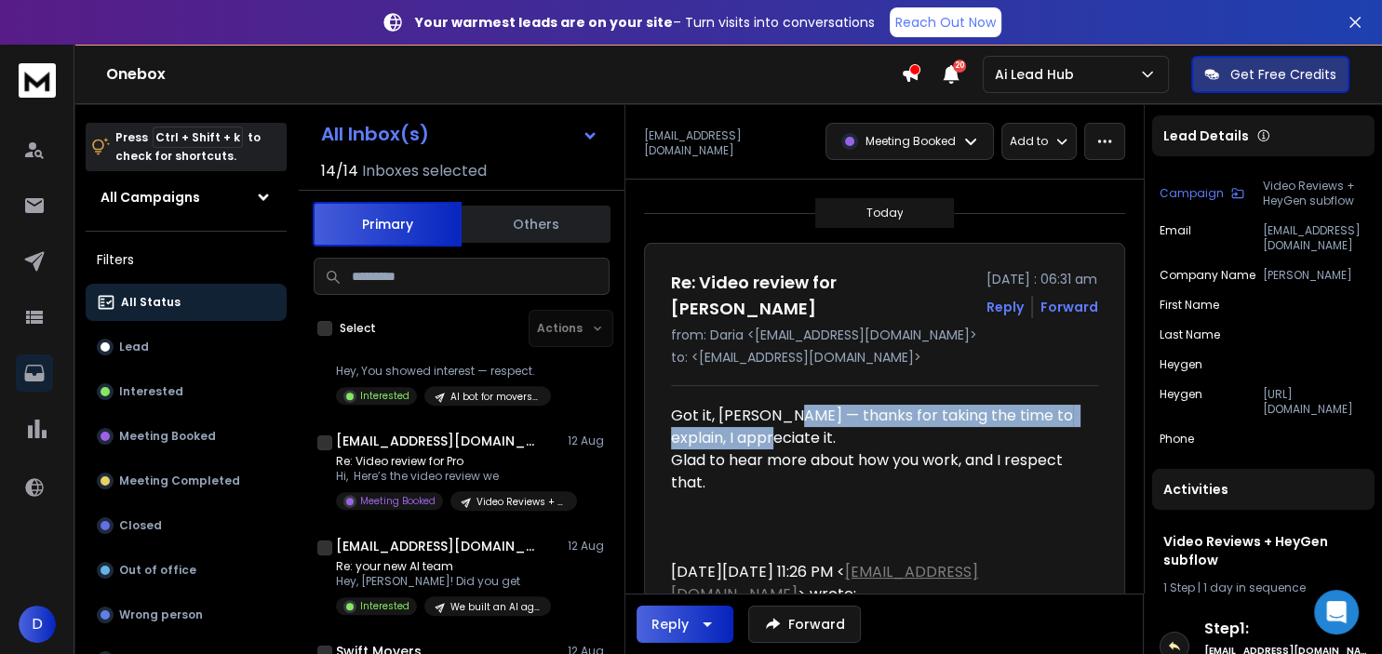
drag, startPoint x: 812, startPoint y: 442, endPoint x: 828, endPoint y: 445, distance: 16.1
click at [828, 445] on div "Got it, Joe — thanks for taking the time to explain, I appreciate it." at bounding box center [877, 427] width 412 height 45
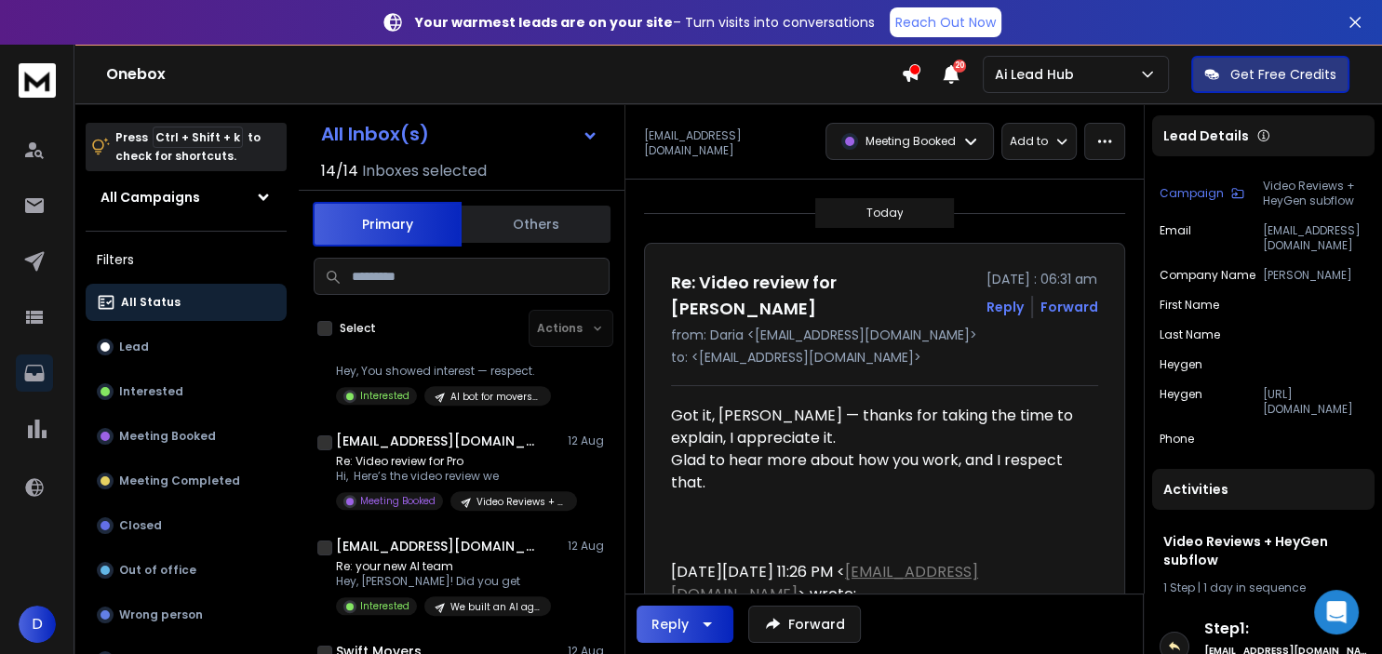
click at [828, 445] on div "Got it, Joe — thanks for taking the time to explain, I appreciate it." at bounding box center [877, 427] width 412 height 45
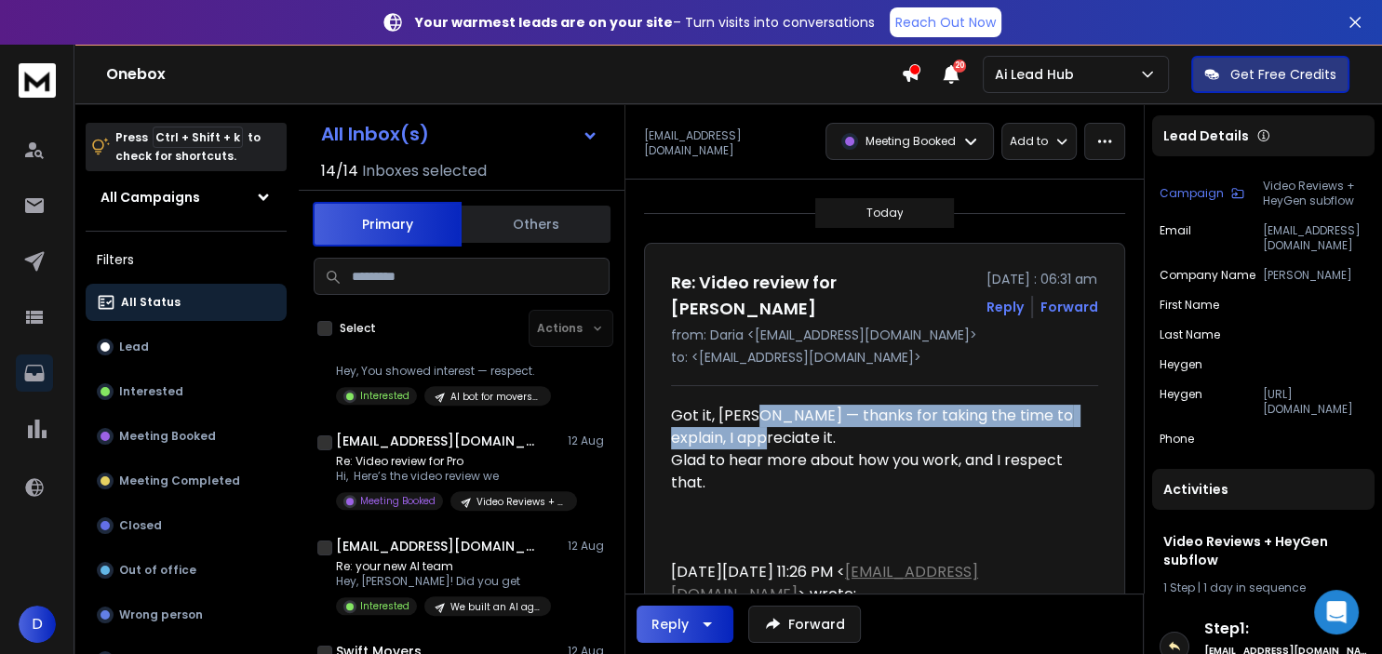
drag, startPoint x: 756, startPoint y: 422, endPoint x: 804, endPoint y: 480, distance: 76.0
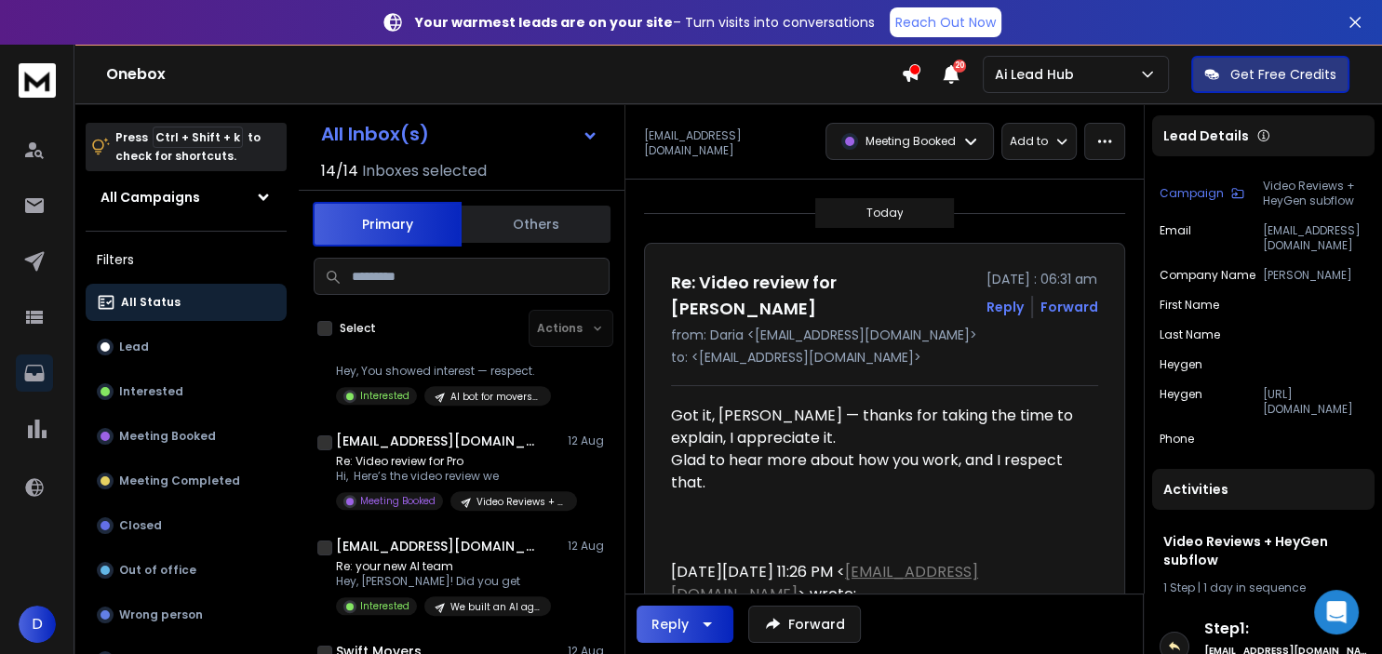
click at [802, 494] on div at bounding box center [877, 505] width 412 height 22
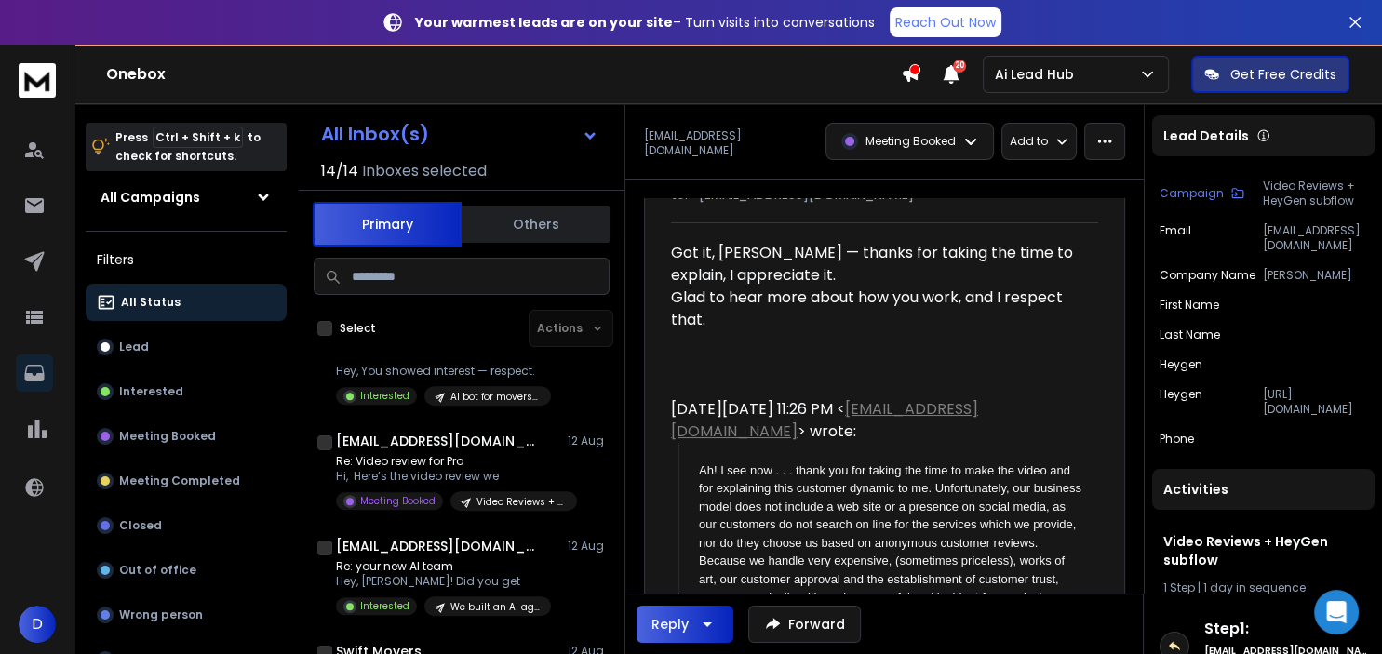
scroll to position [249, 0]
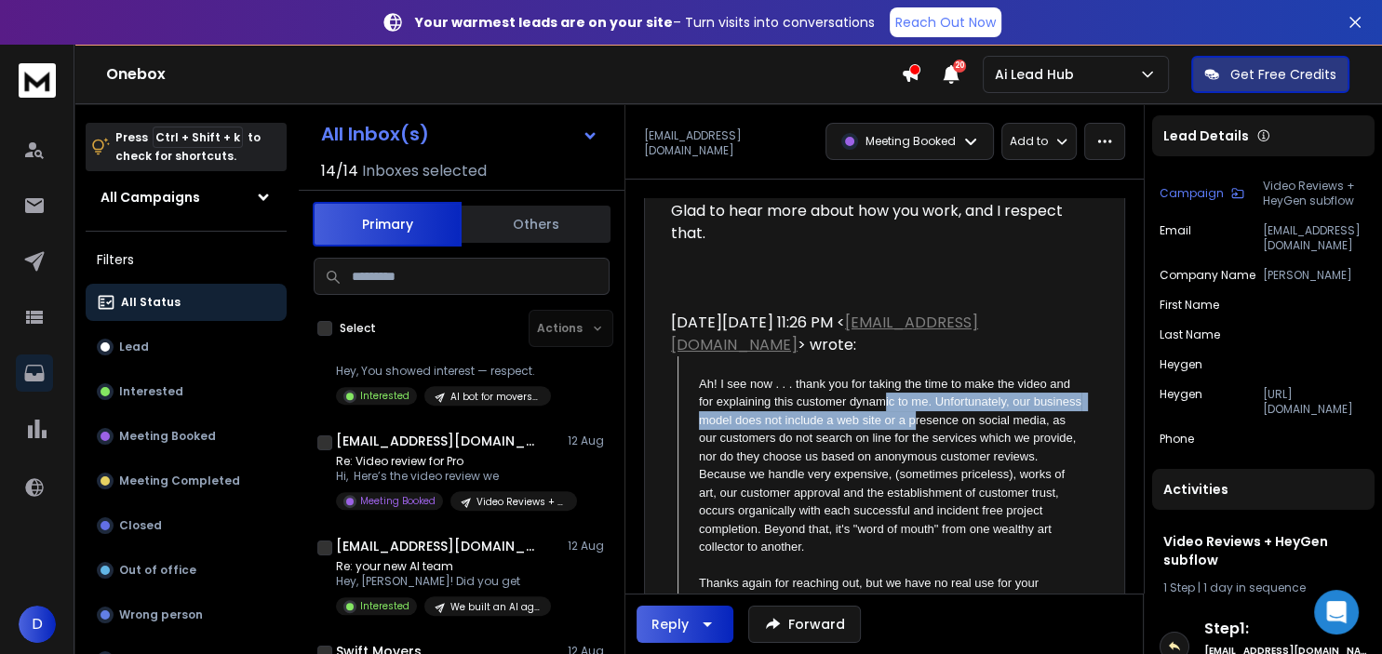
drag, startPoint x: 866, startPoint y: 369, endPoint x: 879, endPoint y: 400, distance: 33.4
click at [879, 400] on div "Ah! I see now . . . thank you for taking the time to make the video and for exp…" at bounding box center [891, 465] width 384 height 181
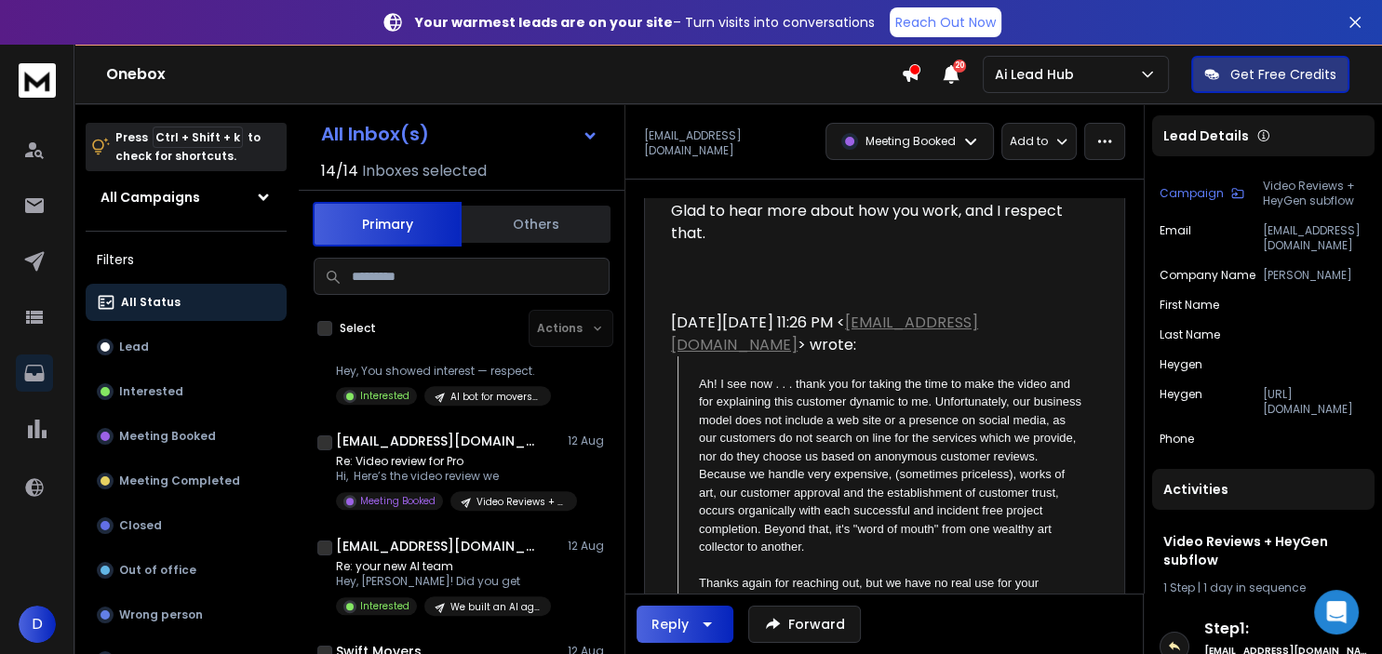
click at [879, 400] on div "Ah! I see now . . . thank you for taking the time to make the video and for exp…" at bounding box center [891, 465] width 384 height 181
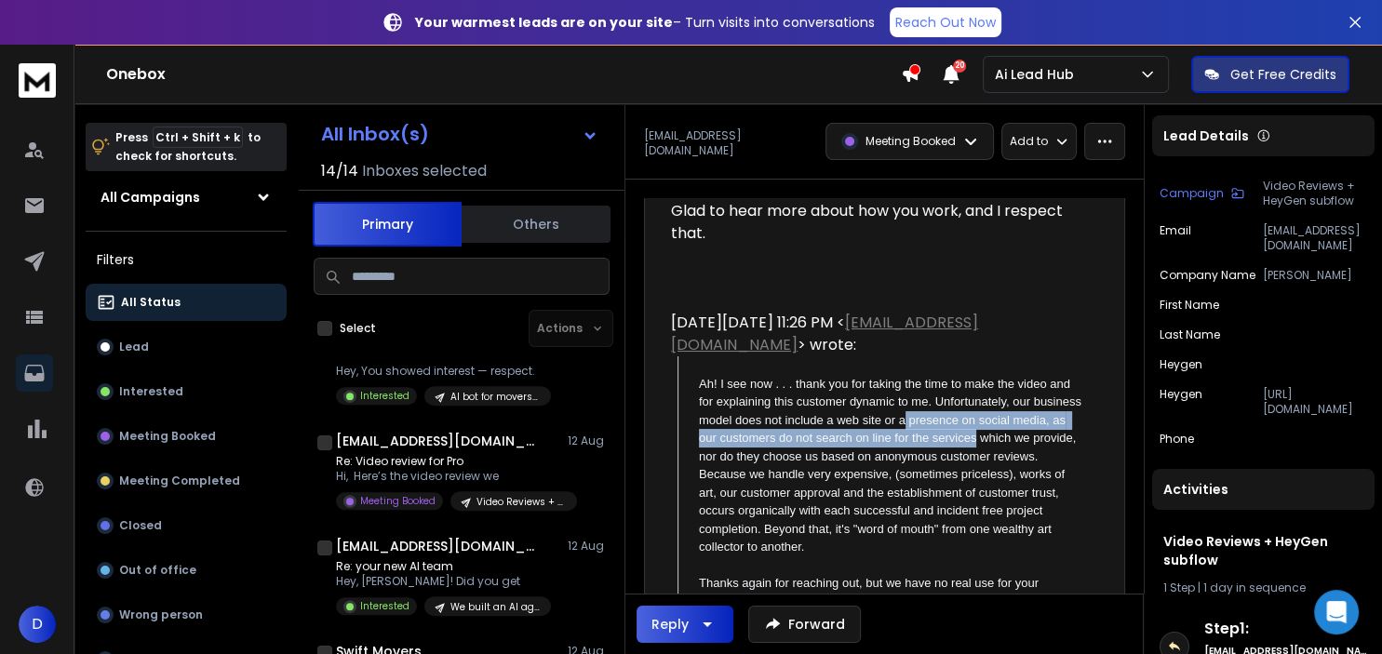
drag, startPoint x: 873, startPoint y: 397, endPoint x: 897, endPoint y: 413, distance: 28.9
click at [897, 413] on div "Ah! I see now . . . thank you for taking the time to make the video and for exp…" at bounding box center [891, 465] width 384 height 181
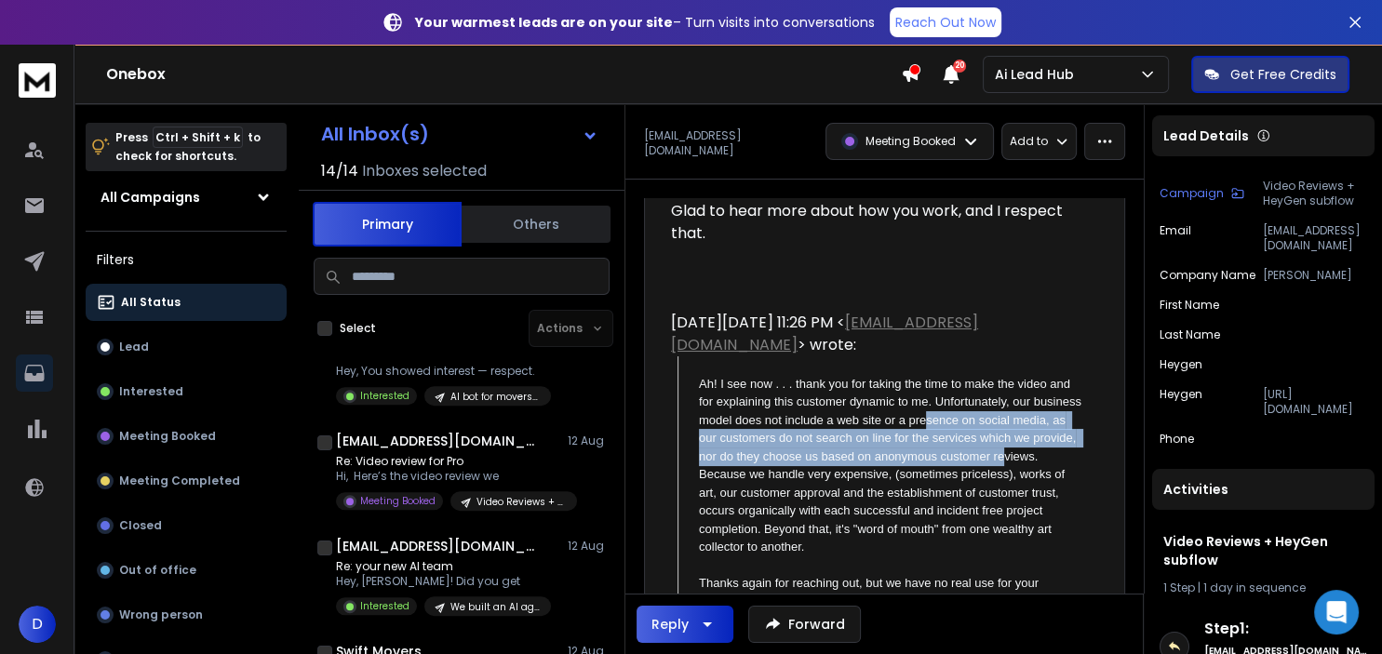
drag, startPoint x: 891, startPoint y: 393, endPoint x: 895, endPoint y: 421, distance: 28.3
click at [895, 421] on div "Ah! I see now . . . thank you for taking the time to make the video and for exp…" at bounding box center [891, 465] width 384 height 181
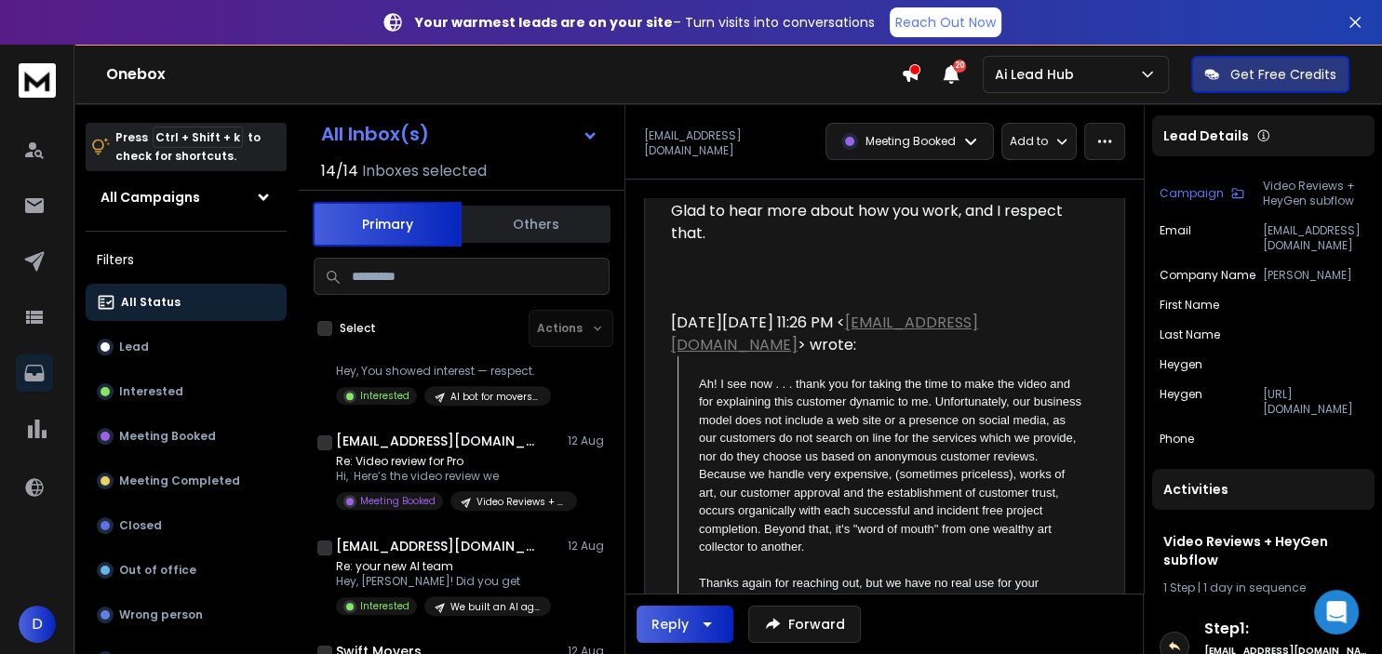
click at [906, 421] on div "Ah! I see now . . . thank you for taking the time to make the video and for exp…" at bounding box center [891, 465] width 384 height 181
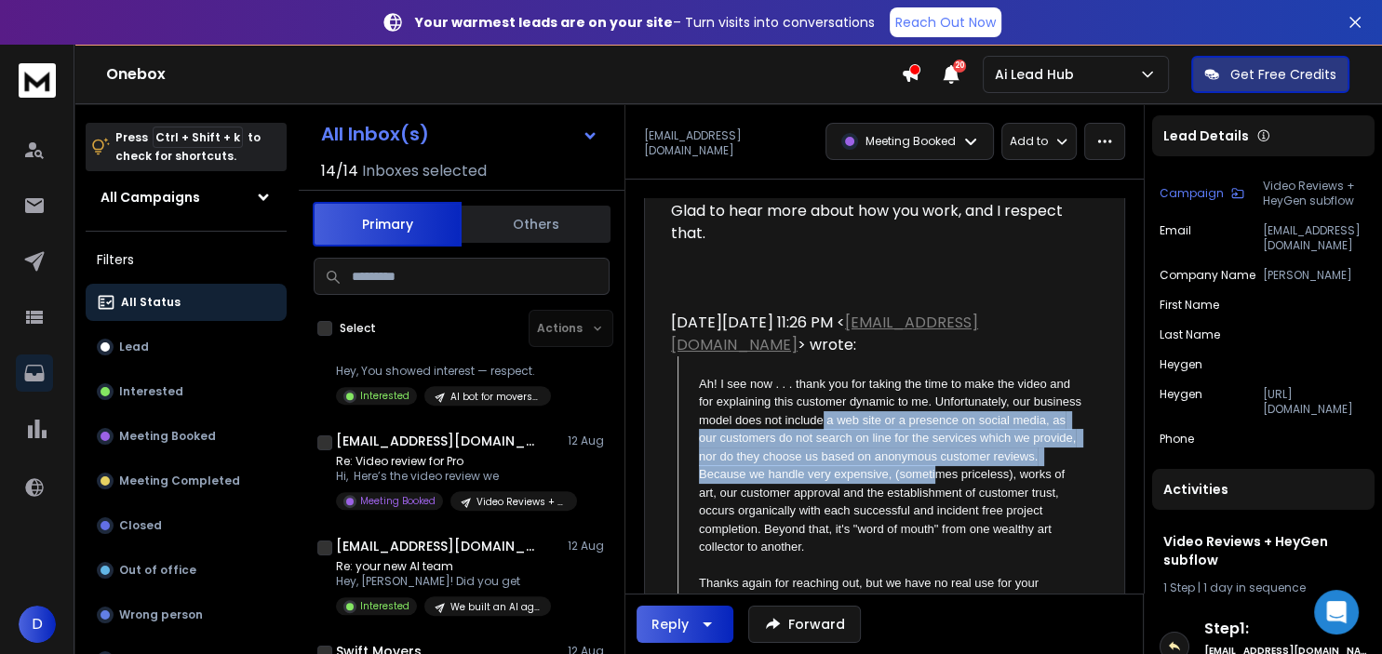
click at [799, 440] on div "Ah! I see now . . . thank you for taking the time to make the video and for exp…" at bounding box center [891, 465] width 384 height 181
click at [802, 434] on div "Ah! I see now . . . thank you for taking the time to make the video and for exp…" at bounding box center [891, 465] width 384 height 181
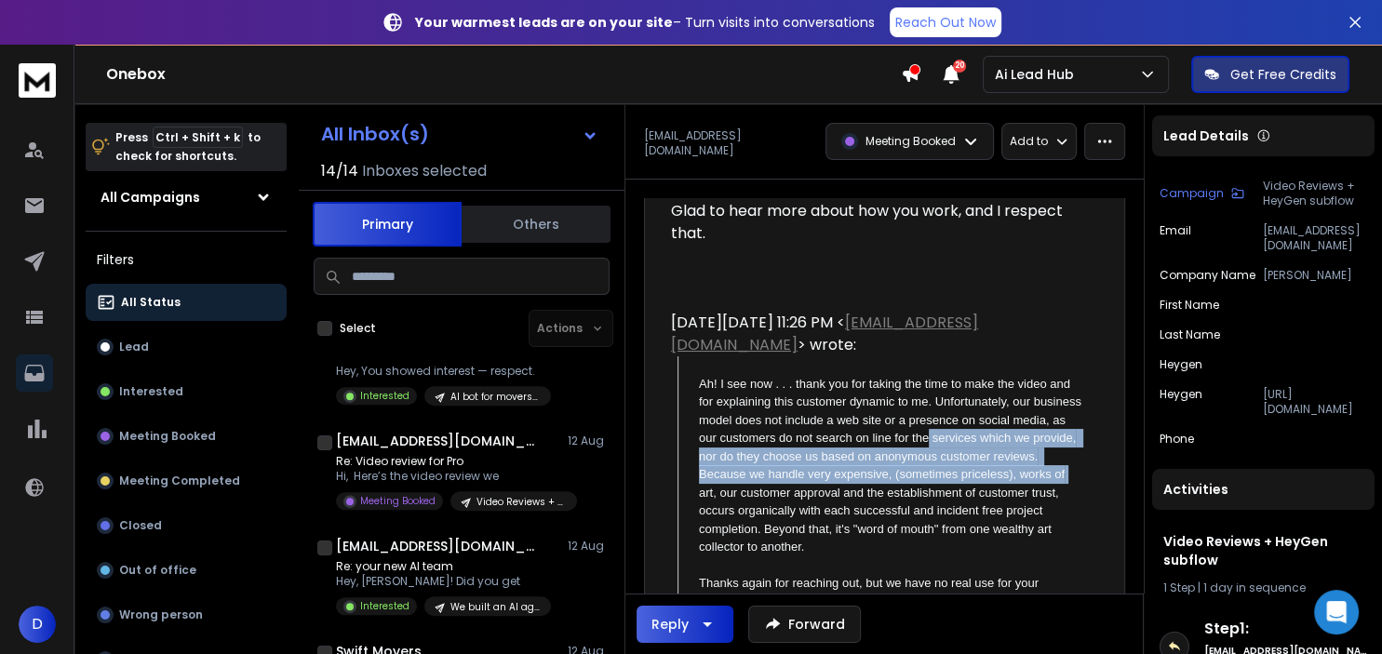
drag, startPoint x: 847, startPoint y: 405, endPoint x: 935, endPoint y: 449, distance: 98.6
click at [935, 449] on div "Ah! I see now . . . thank you for taking the time to make the video and for exp…" at bounding box center [891, 465] width 384 height 181
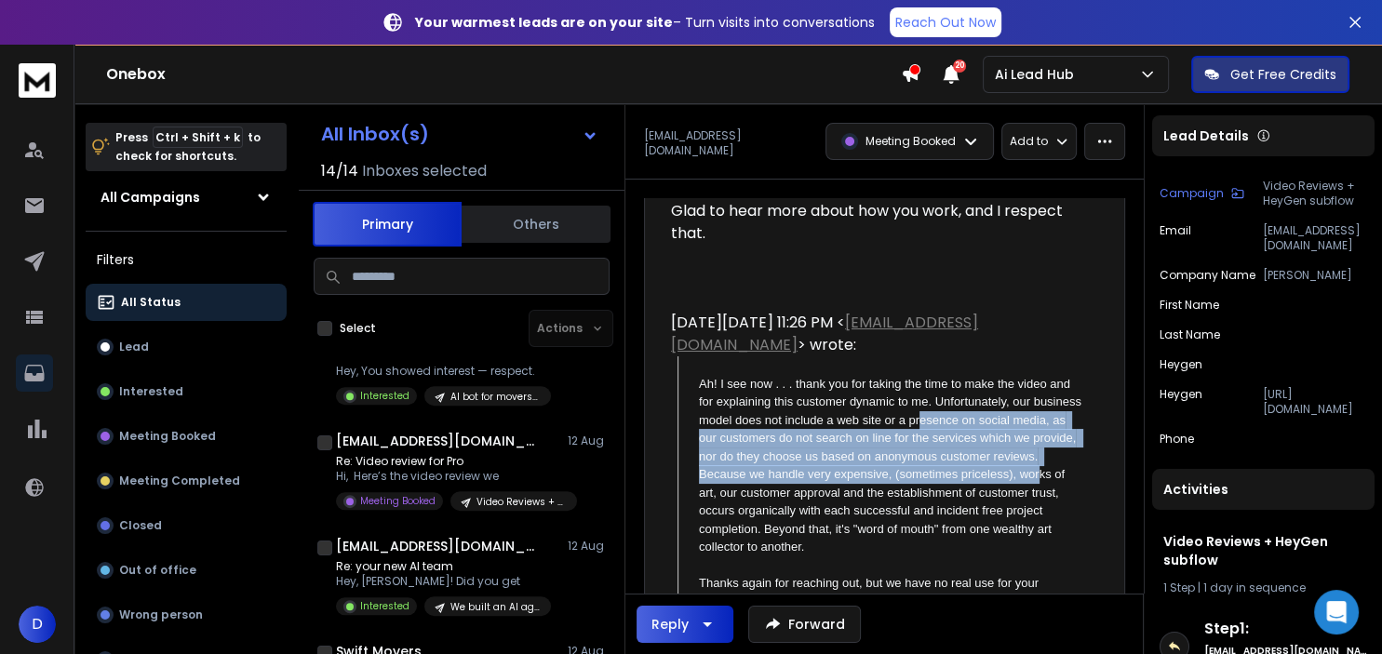
drag, startPoint x: 888, startPoint y: 430, endPoint x: 903, endPoint y: 452, distance: 26.8
click at [903, 452] on div "Ah! I see now . . . thank you for taking the time to make the video and for exp…" at bounding box center [891, 465] width 384 height 181
click at [903, 451] on div "Ah! I see now . . . thank you for taking the time to make the video and for exp…" at bounding box center [891, 465] width 384 height 181
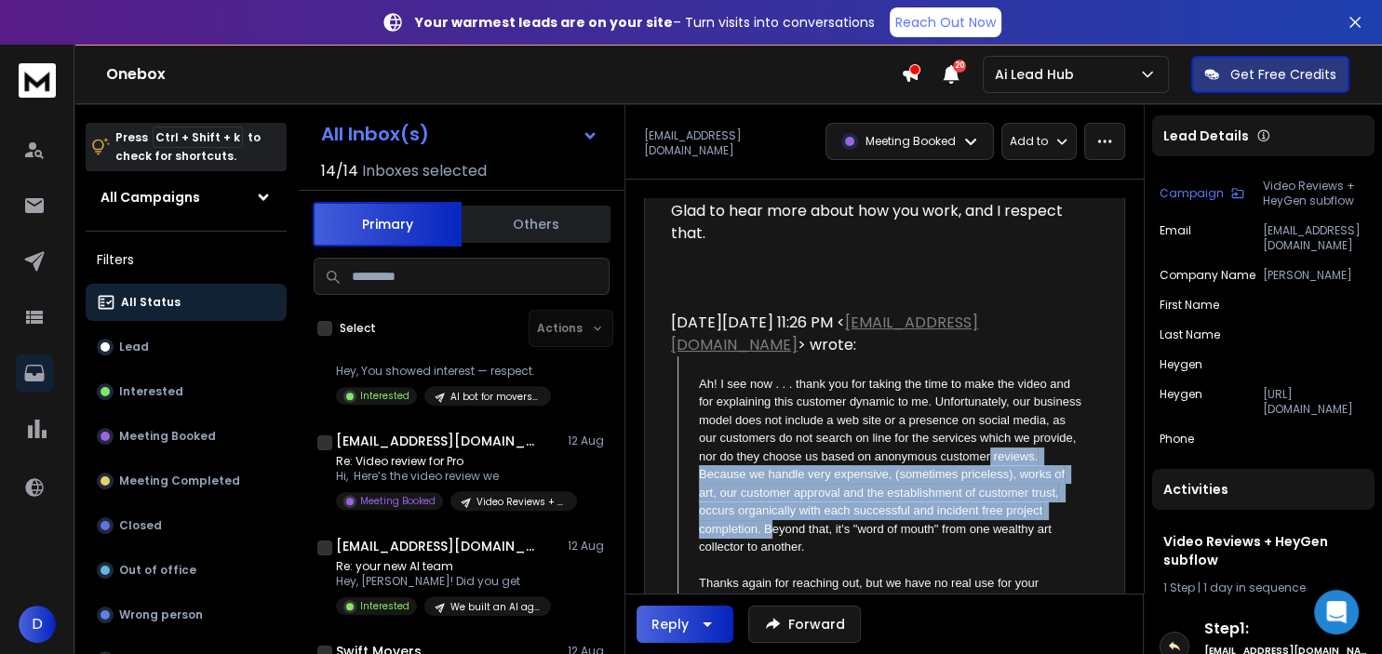
drag, startPoint x: 882, startPoint y: 435, endPoint x: 905, endPoint y: 497, distance: 66.2
click at [904, 492] on div "Ah! I see now . . . thank you for taking the time to make the video and for exp…" at bounding box center [891, 465] width 384 height 181
click at [906, 486] on div "Ah! I see now . . . thank you for taking the time to make the video and for exp…" at bounding box center [891, 465] width 384 height 181
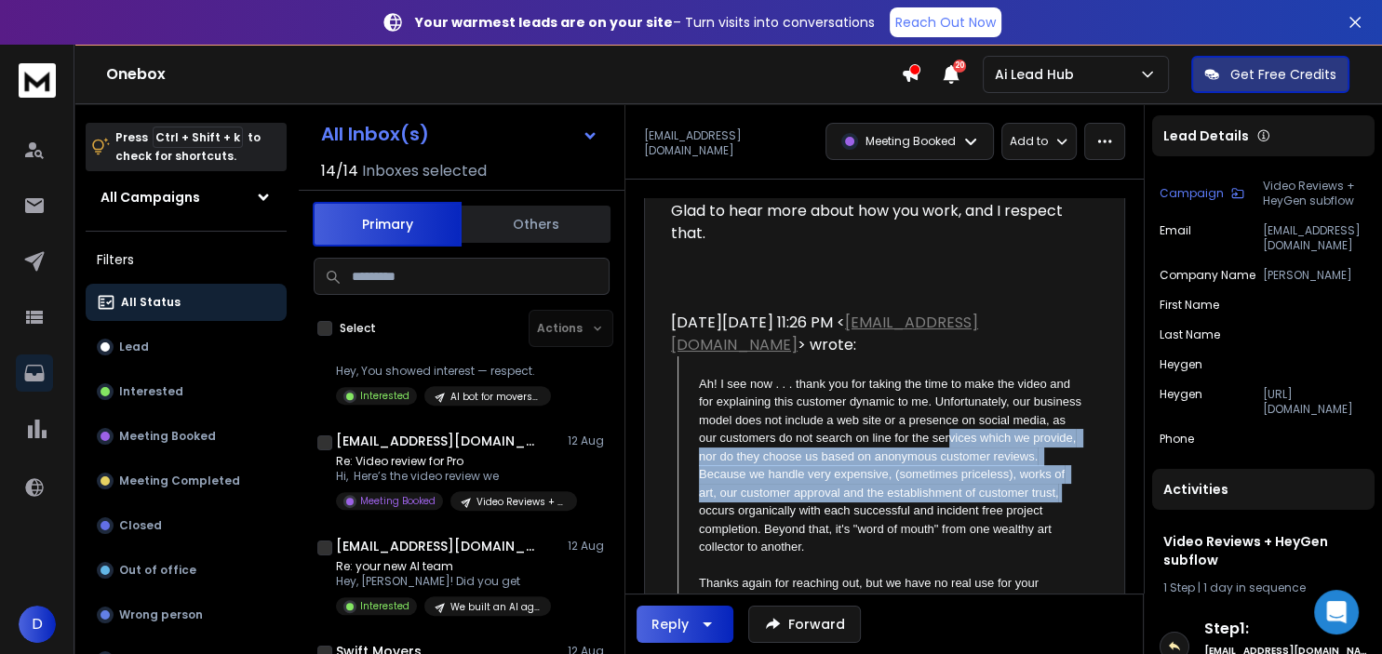
drag, startPoint x: 871, startPoint y: 413, endPoint x: 895, endPoint y: 471, distance: 62.6
click at [895, 471] on div "Ah! I see now . . . thank you for taking the time to make the video and for exp…" at bounding box center [891, 465] width 384 height 181
drag, startPoint x: 895, startPoint y: 415, endPoint x: 923, endPoint y: 470, distance: 61.6
click at [923, 468] on div "Ah! I see now . . . thank you for taking the time to make the video and for exp…" at bounding box center [891, 465] width 384 height 181
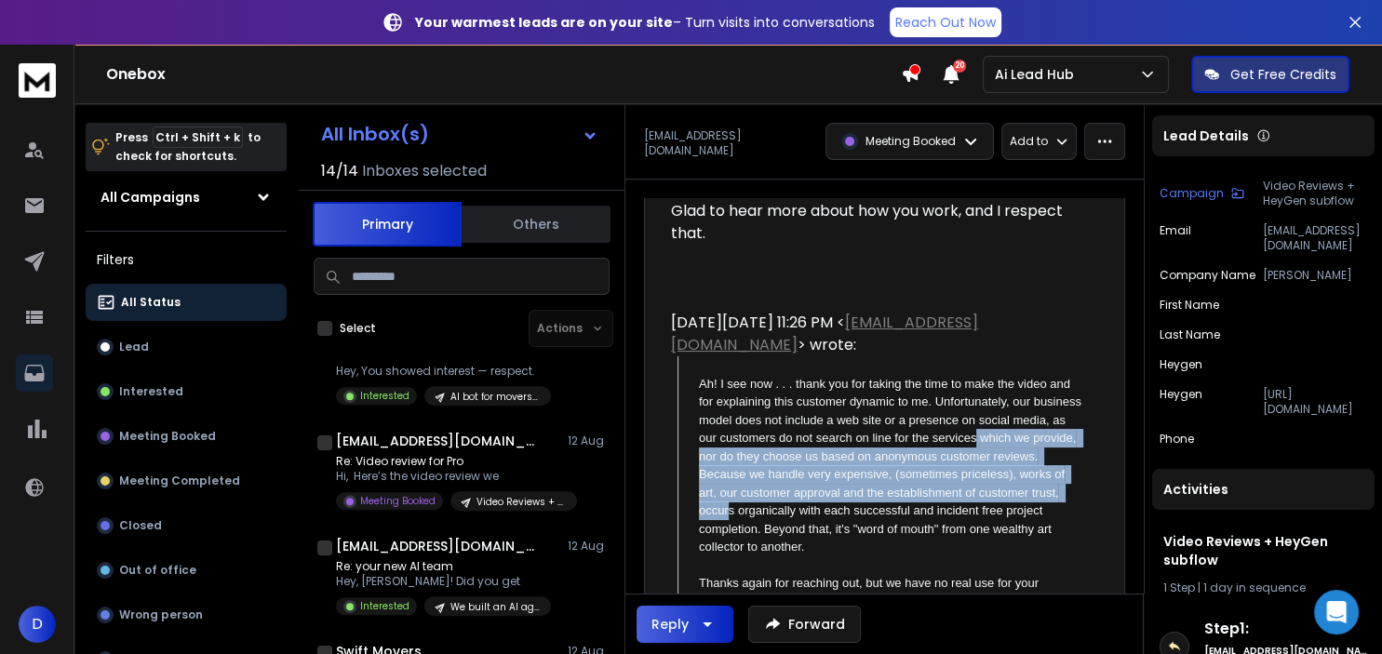
click at [923, 470] on div "Ah! I see now . . . thank you for taking the time to make the video and for exp…" at bounding box center [891, 465] width 384 height 181
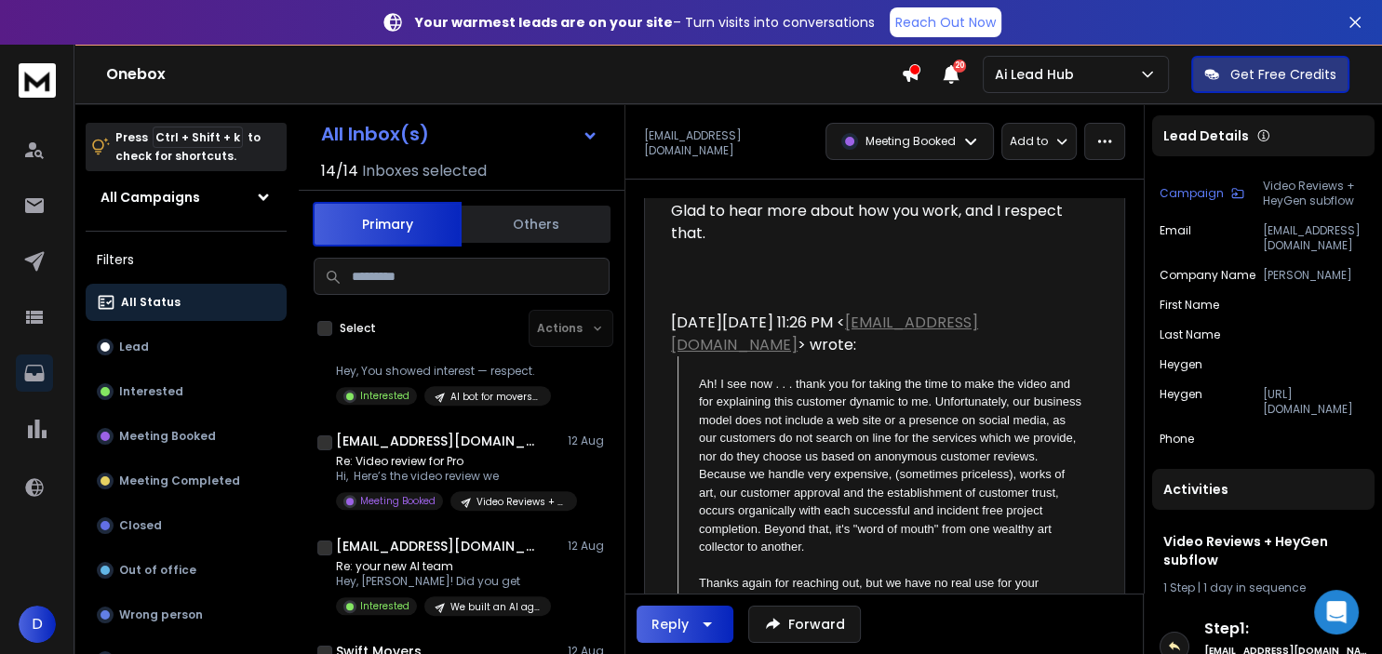
scroll to position [375, 0]
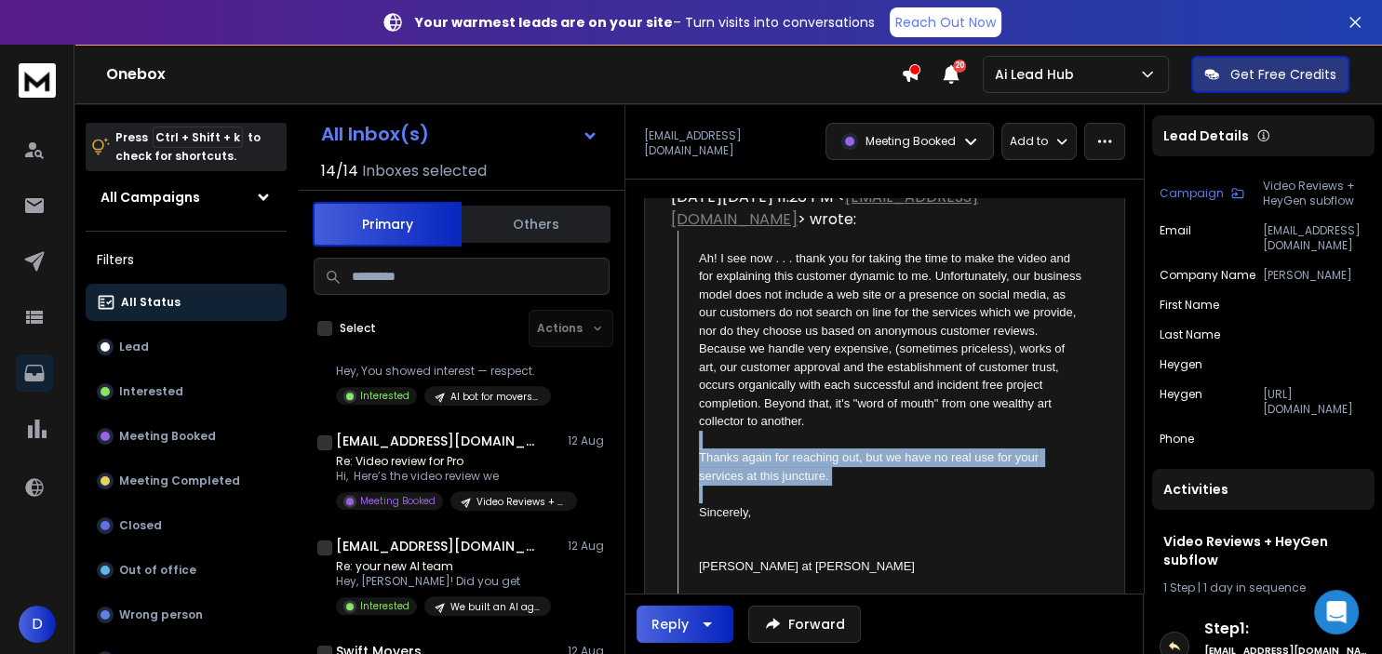
drag, startPoint x: 994, startPoint y: 436, endPoint x: 1010, endPoint y: 461, distance: 28.9
click at [1007, 459] on div "Ah! I see now . . . thank you for taking the time to make the video and for exp…" at bounding box center [891, 412] width 384 height 363
click at [1010, 503] on div "Sincerely," at bounding box center [891, 512] width 384 height 19
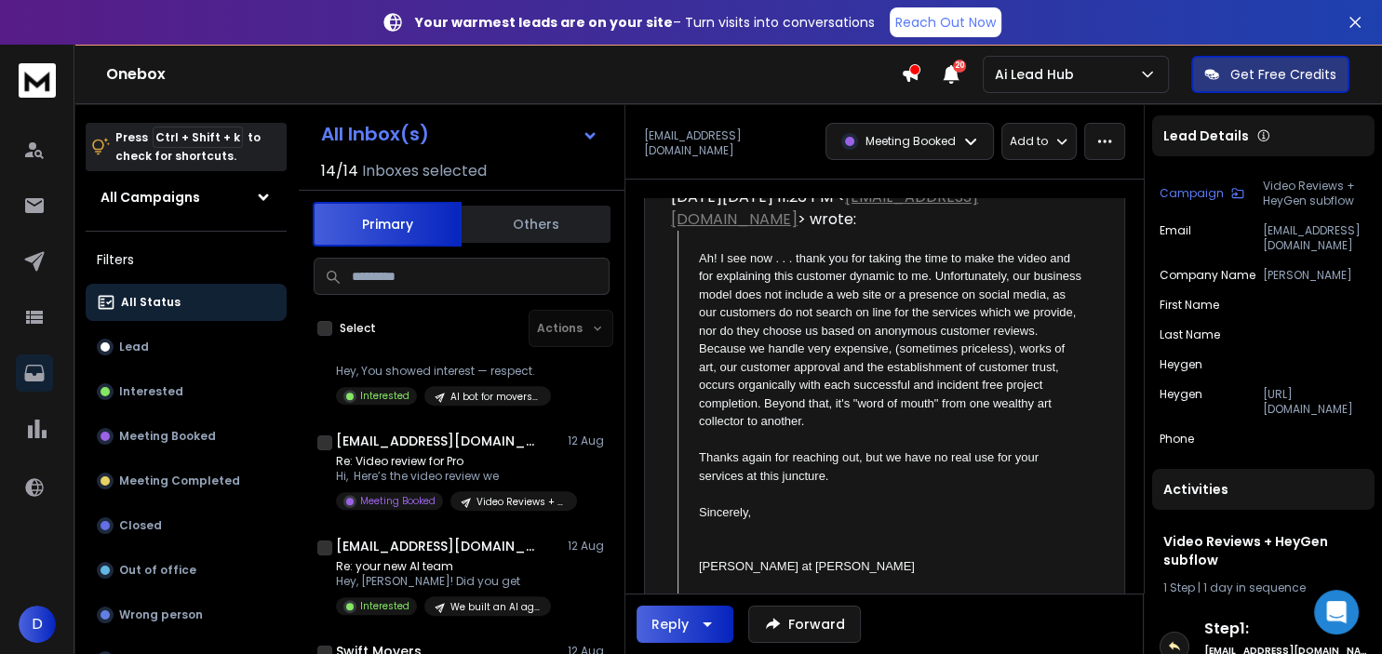
click at [1013, 485] on div at bounding box center [891, 494] width 384 height 19
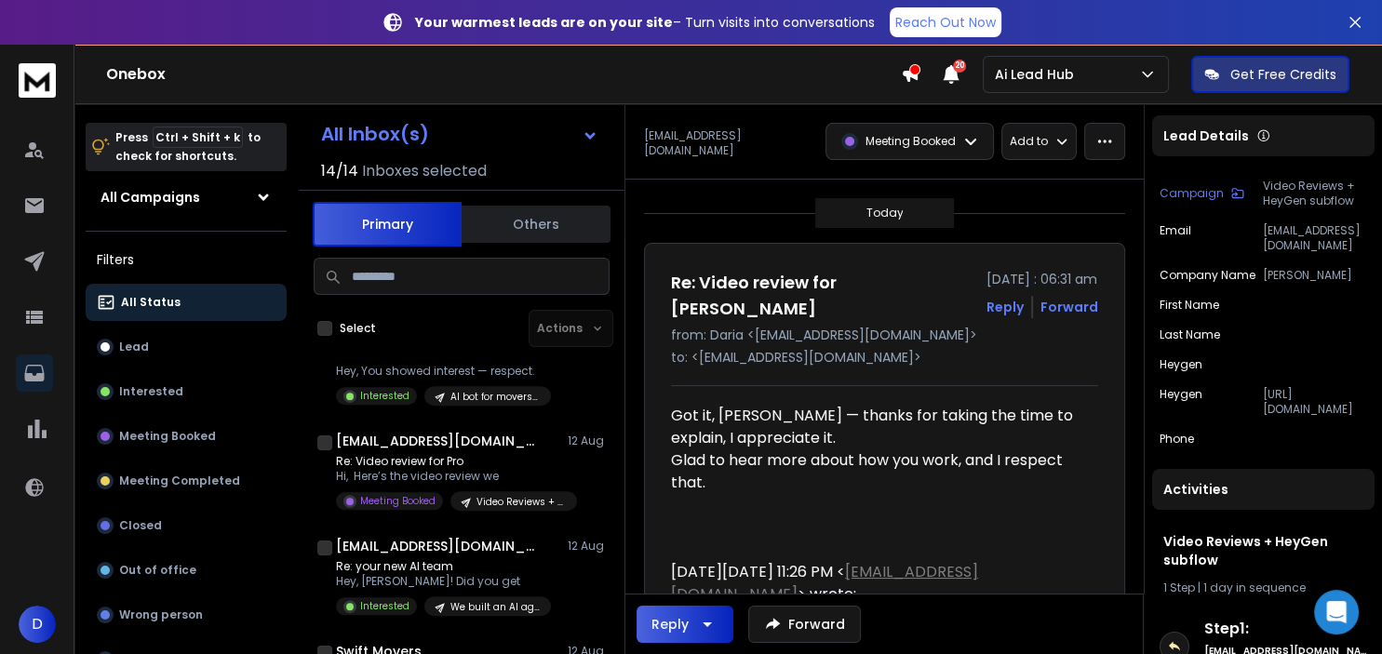
click at [1083, 517] on div at bounding box center [877, 528] width 412 height 22
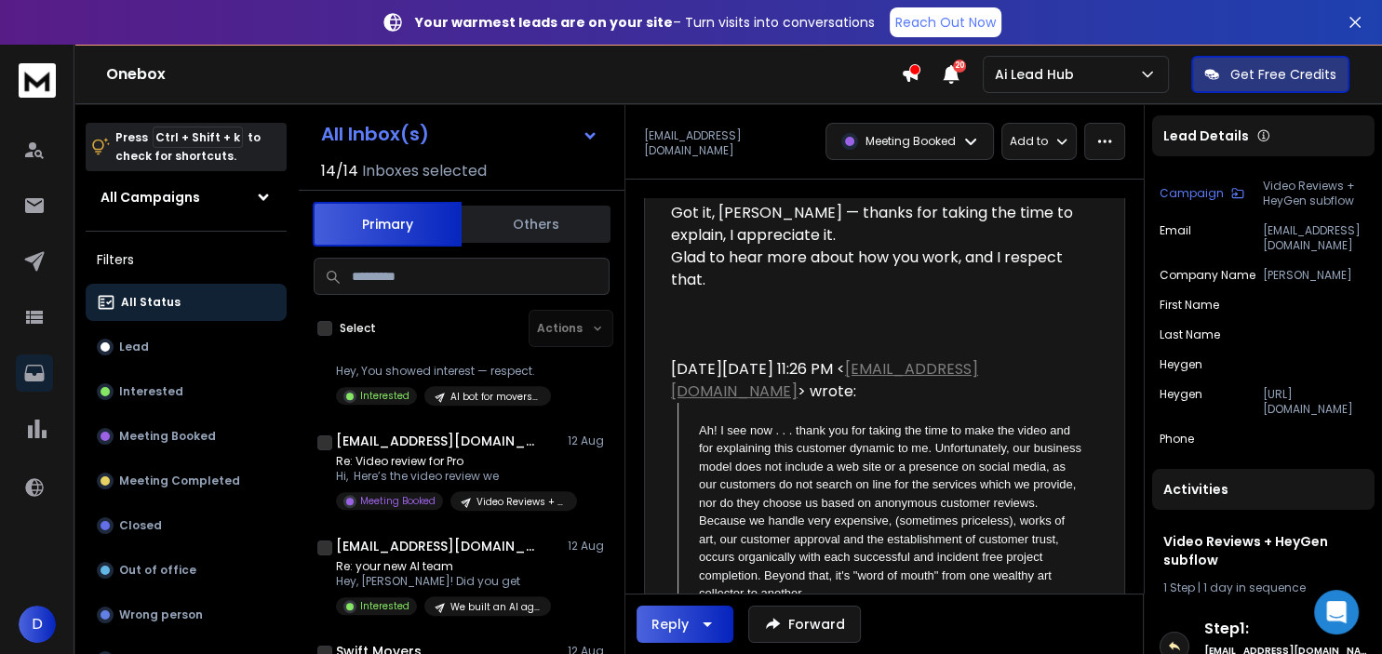
scroll to position [205, 0]
click at [1060, 312] on div at bounding box center [877, 323] width 412 height 22
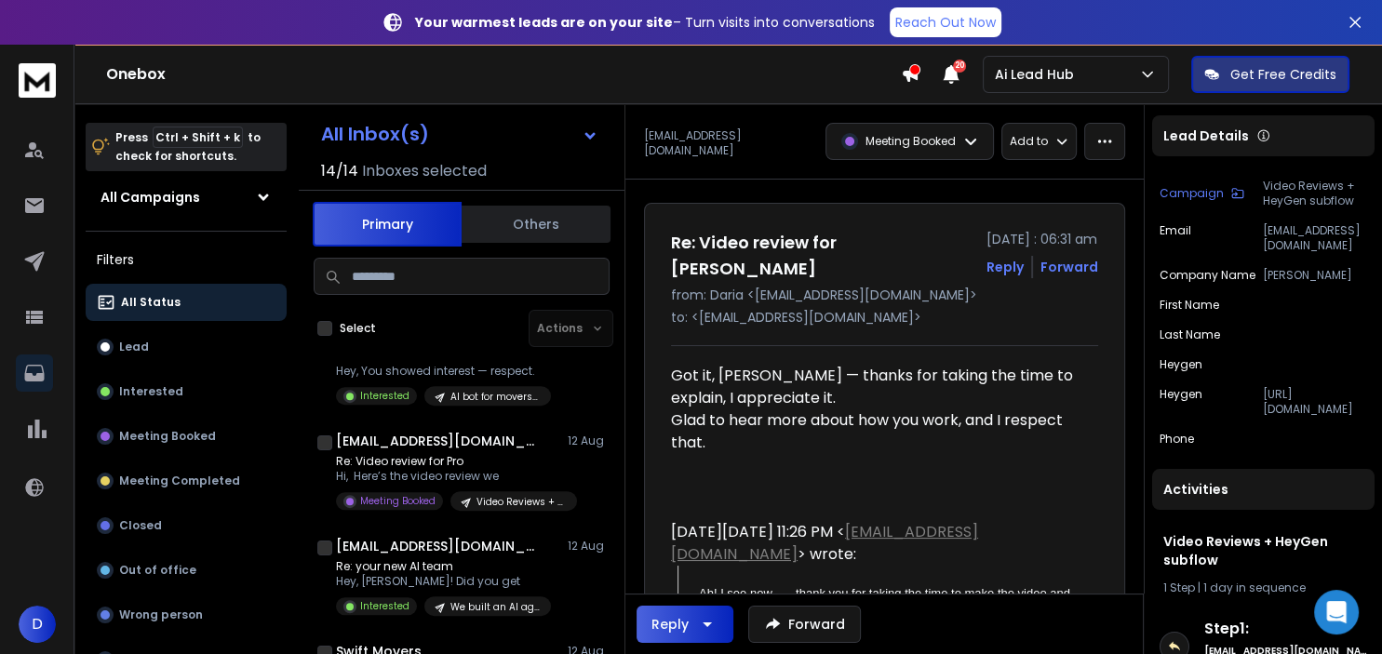
scroll to position [0, 0]
